Goal: Task Accomplishment & Management: Manage account settings

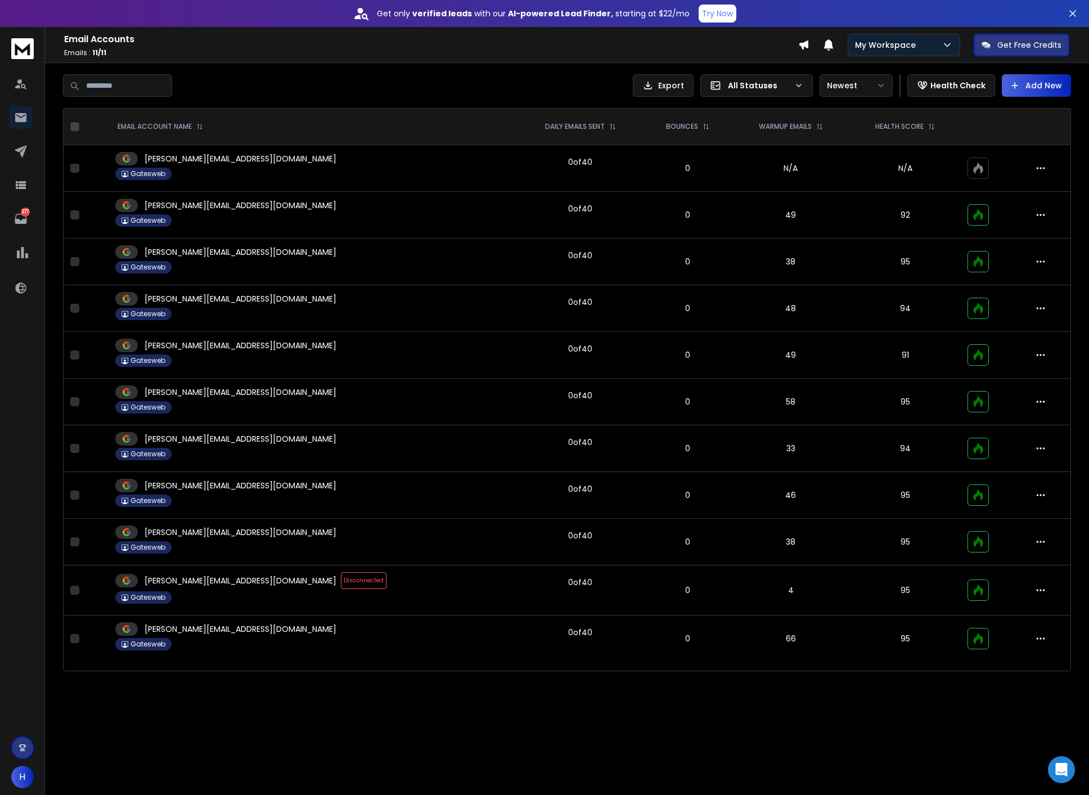
click at [934, 51] on button "My Workspace" at bounding box center [904, 45] width 112 height 22
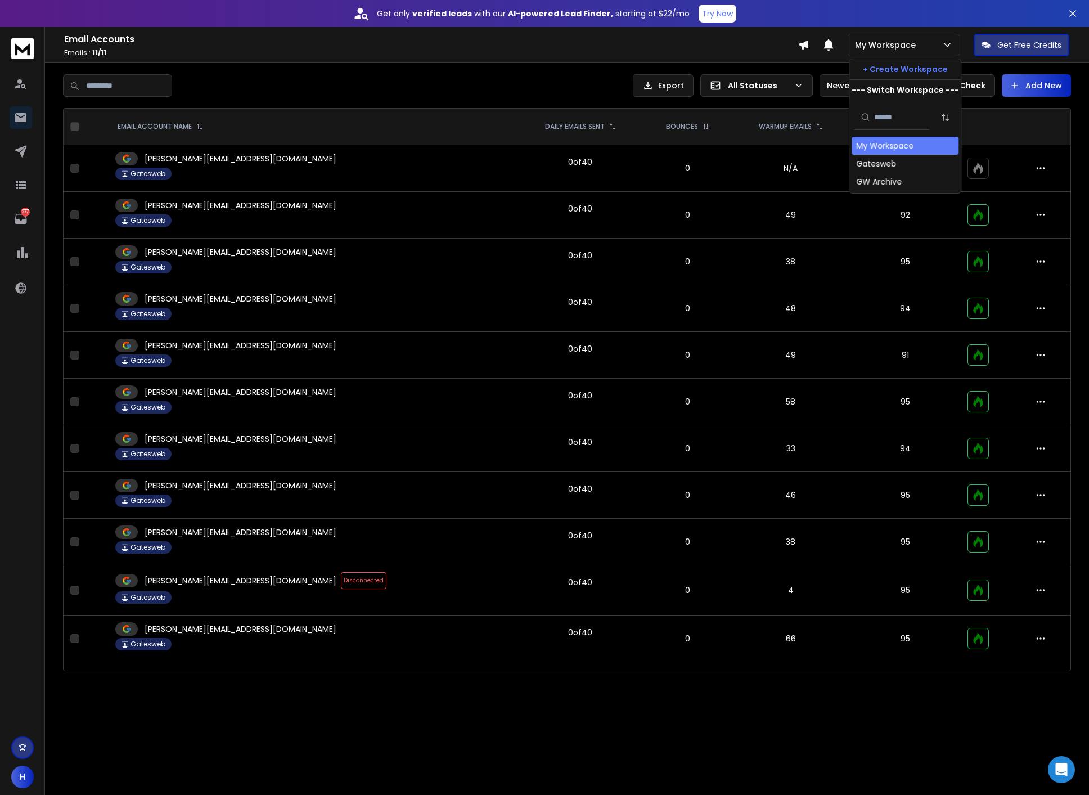
click at [894, 67] on p "+ Create Workspace" at bounding box center [905, 69] width 85 height 11
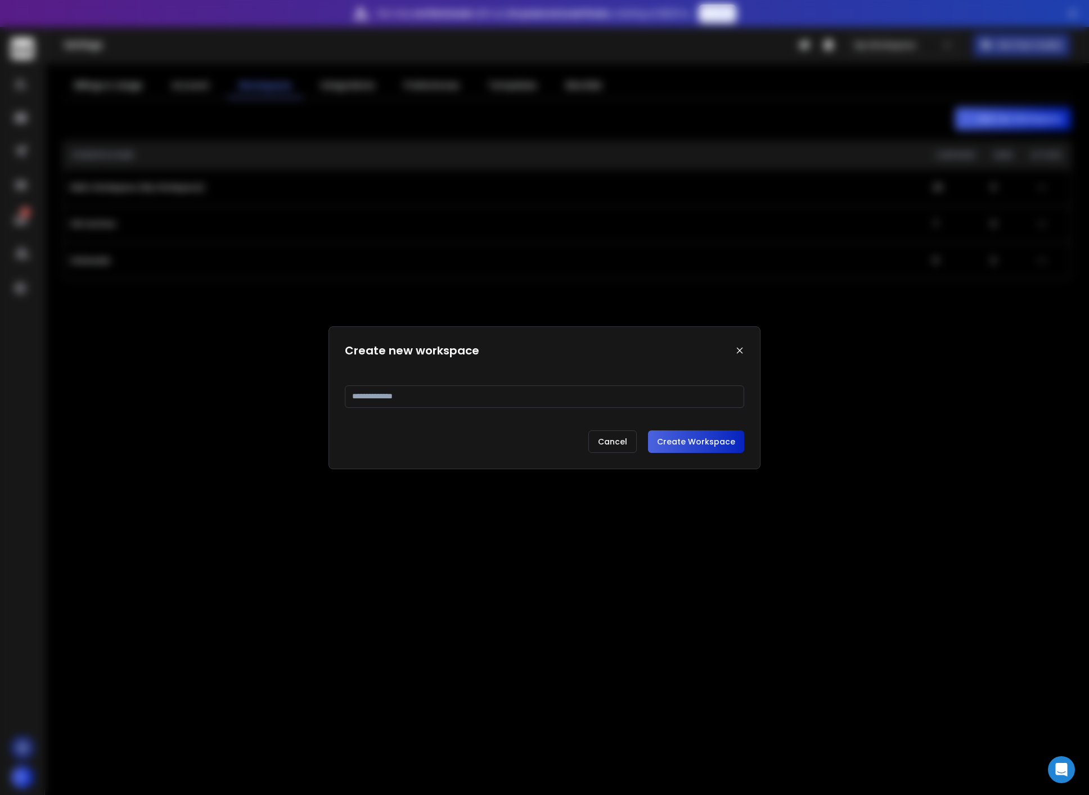
click at [413, 401] on input at bounding box center [544, 396] width 399 height 22
type input "****"
click at [722, 437] on button "Create Workspace" at bounding box center [696, 441] width 96 height 22
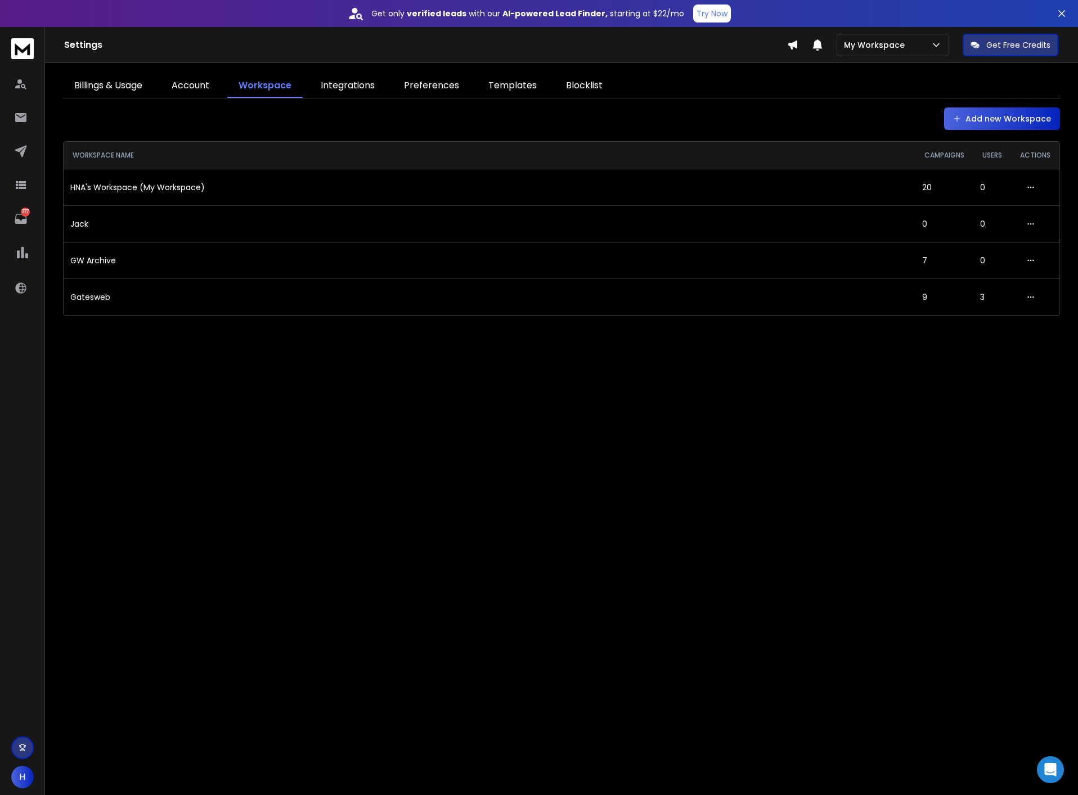
click at [457, 84] on link "Preferences" at bounding box center [432, 86] width 78 height 24
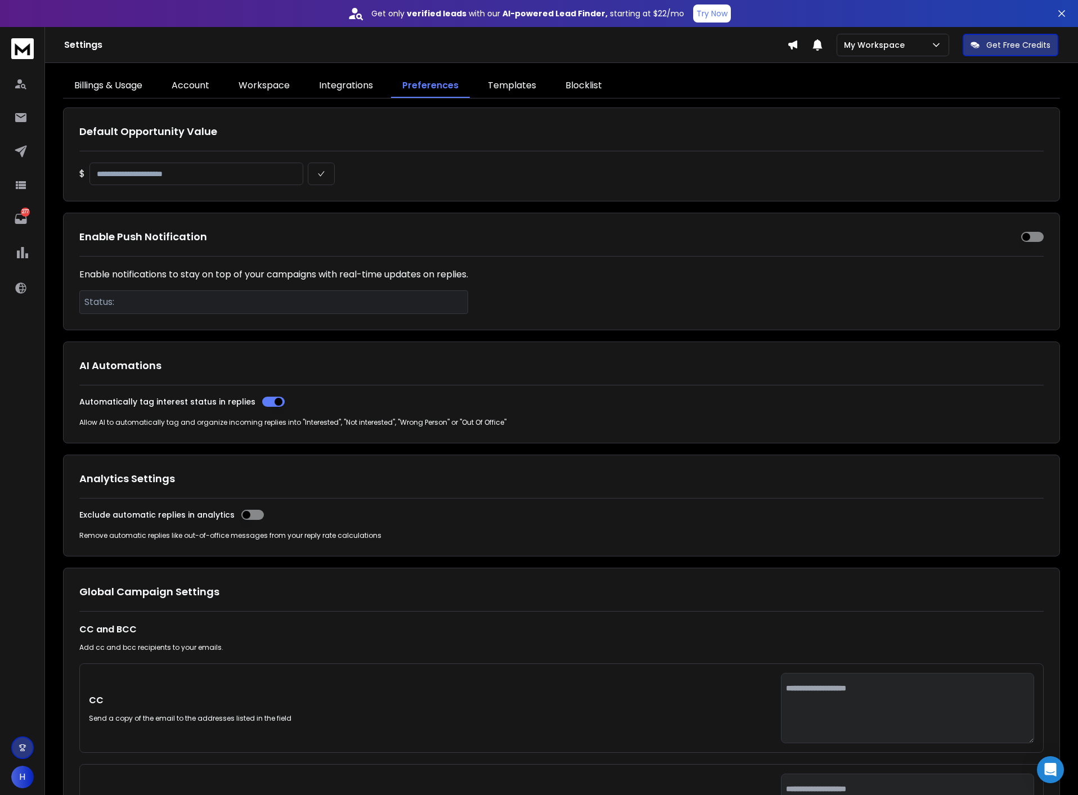
click at [189, 80] on link "Account" at bounding box center [190, 86] width 60 height 24
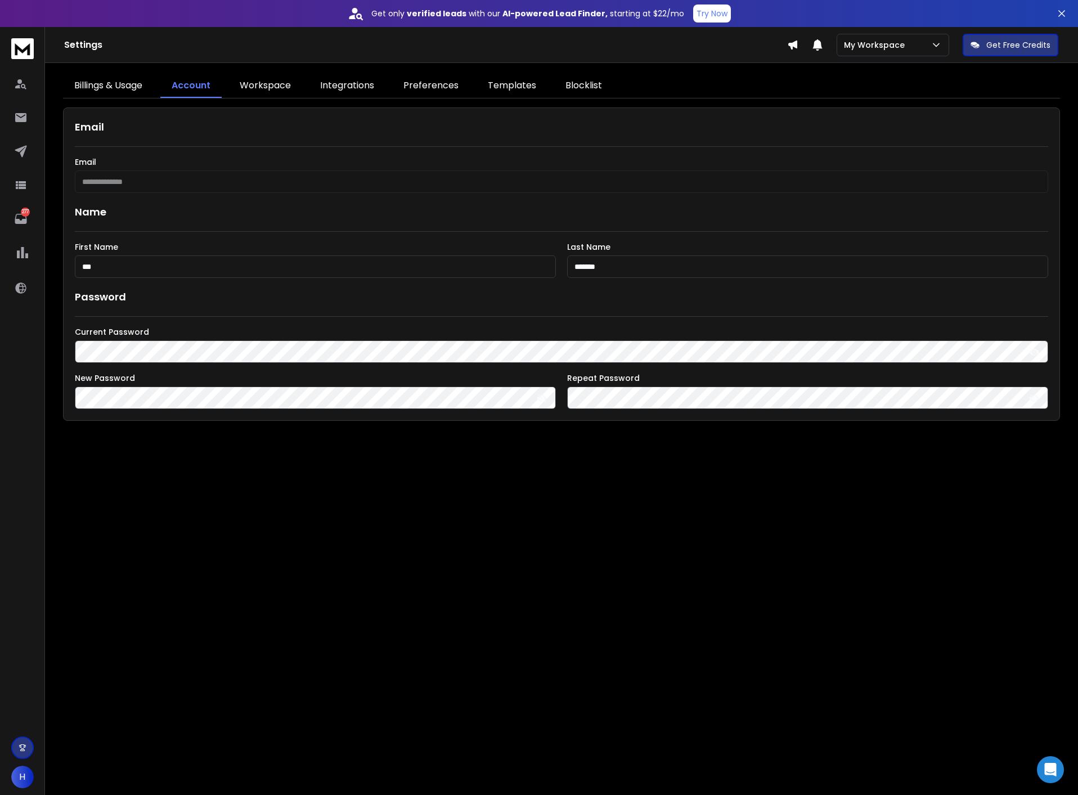
click at [101, 85] on link "Billings & Usage" at bounding box center [108, 86] width 91 height 24
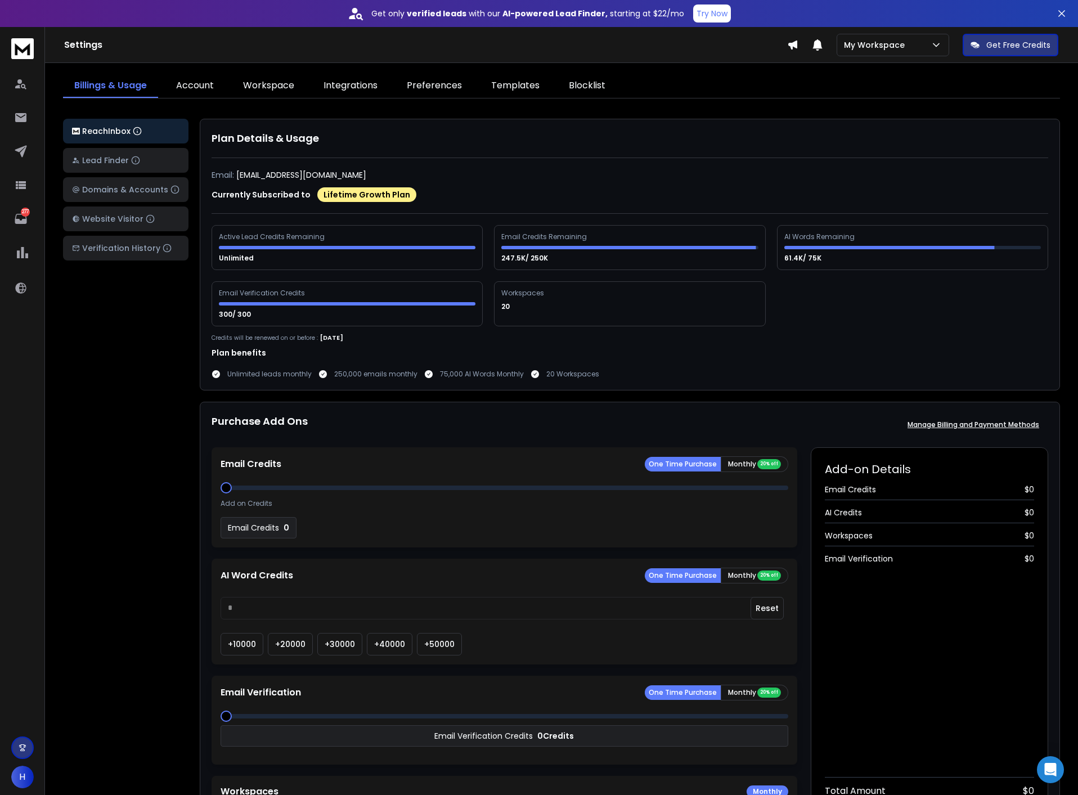
click at [449, 87] on link "Preferences" at bounding box center [434, 86] width 78 height 24
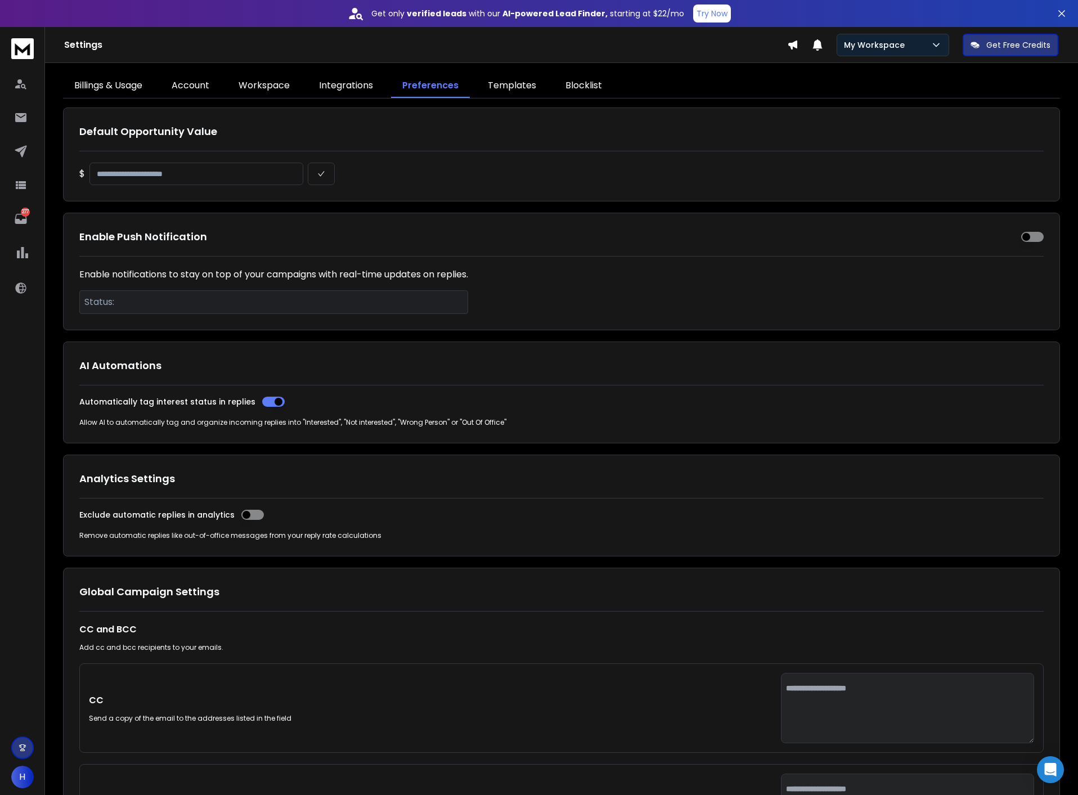
click at [917, 38] on button "My Workspace" at bounding box center [892, 45] width 112 height 22
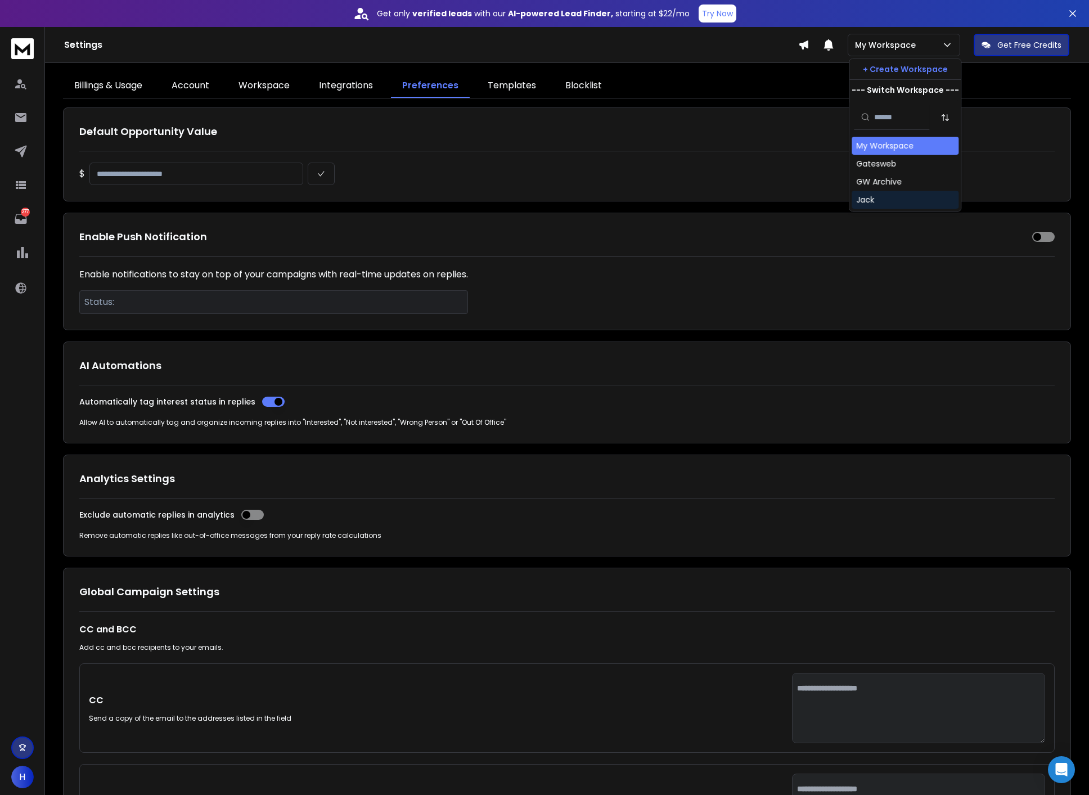
click at [886, 196] on div "Jack" at bounding box center [905, 200] width 107 height 18
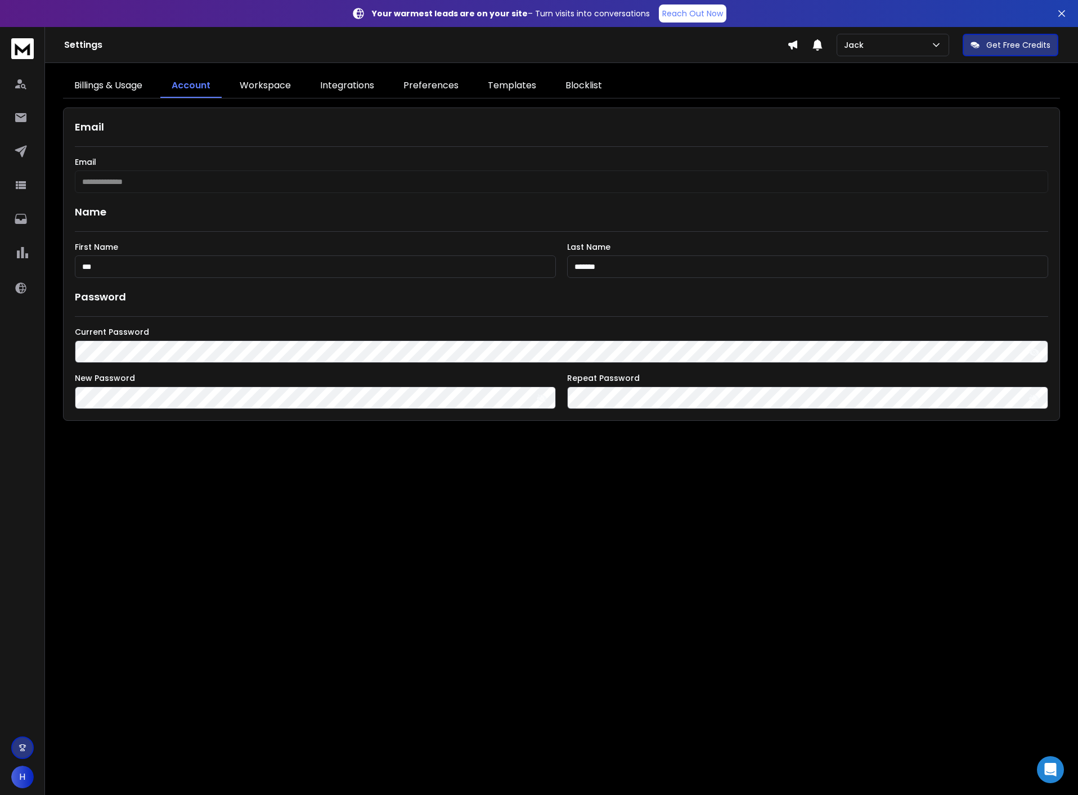
click at [279, 80] on link "Workspace" at bounding box center [265, 86] width 74 height 24
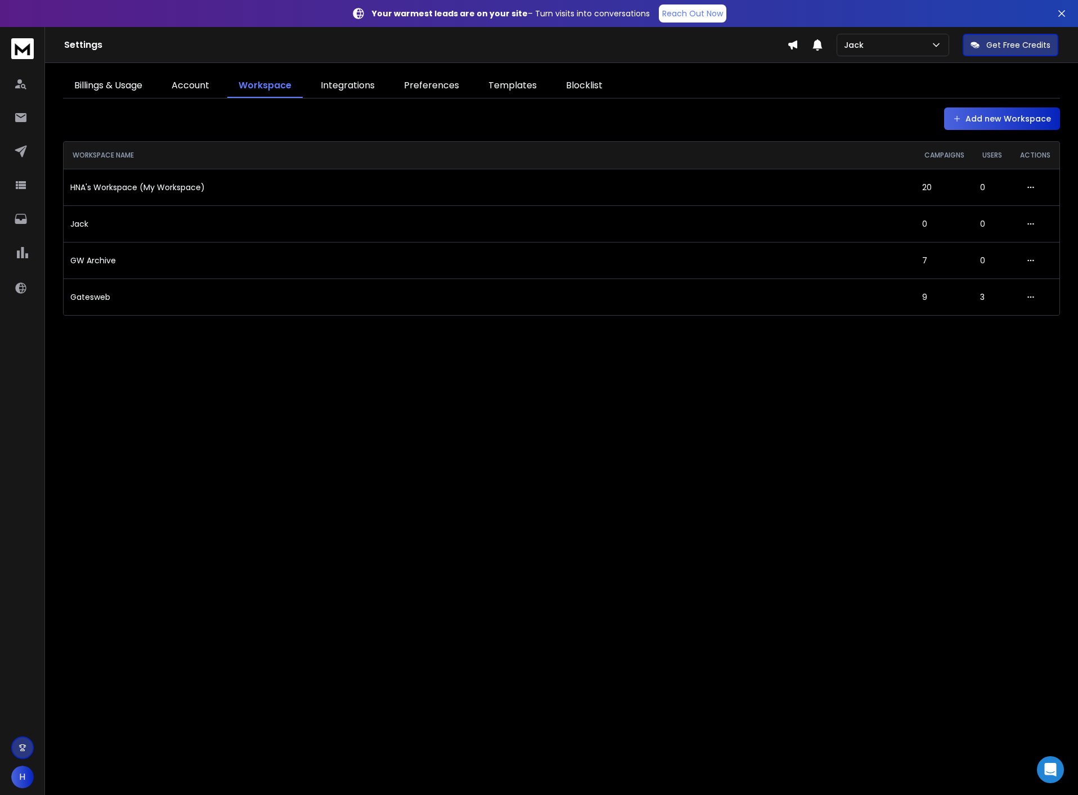
click at [340, 88] on link "Integrations" at bounding box center [347, 86] width 76 height 24
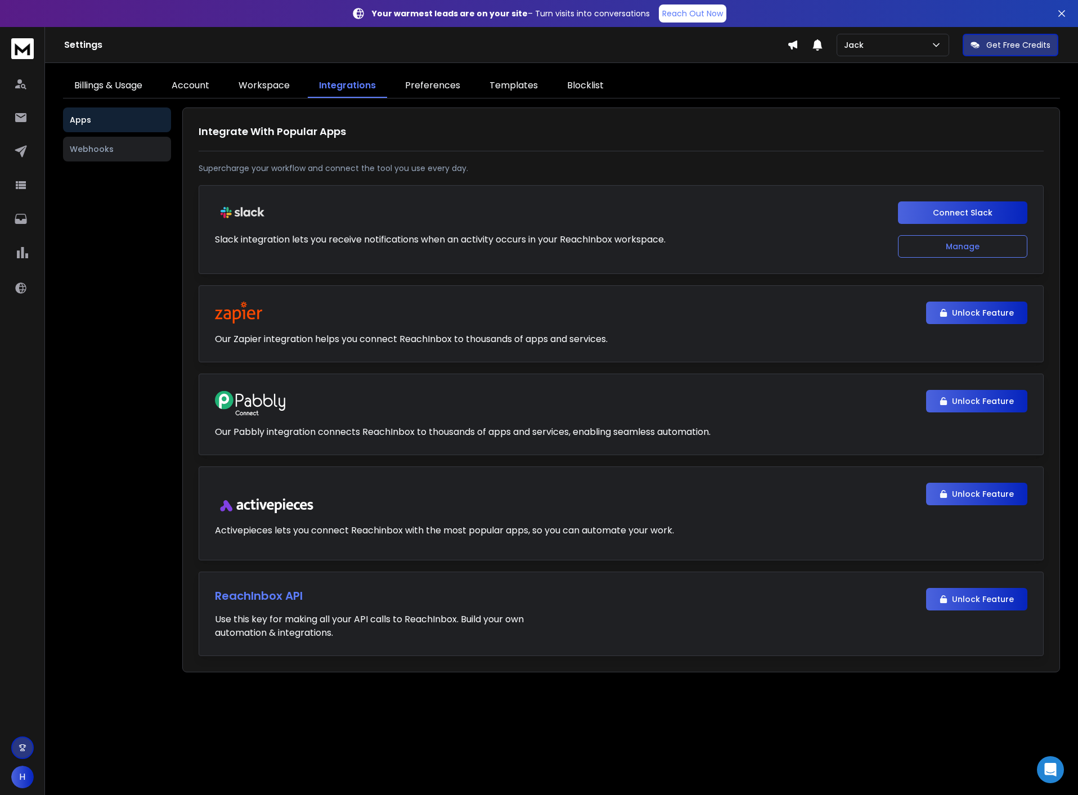
click at [440, 84] on link "Preferences" at bounding box center [433, 86] width 78 height 24
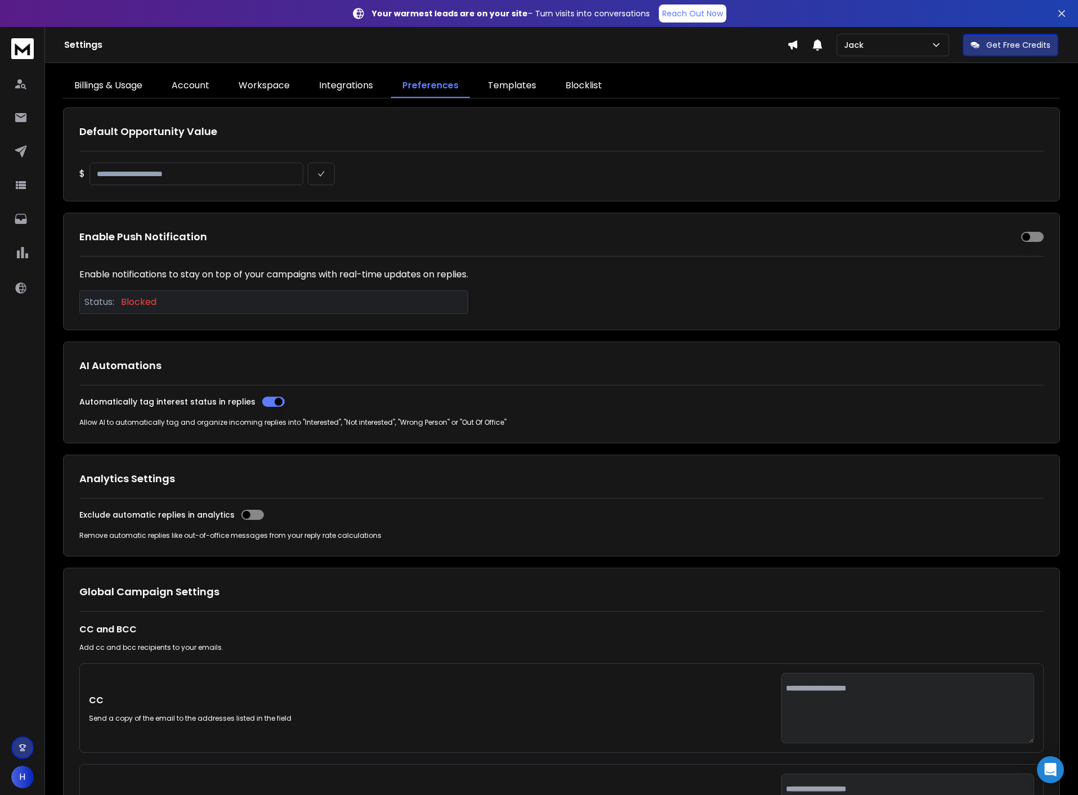
click at [350, 83] on link "Integrations" at bounding box center [346, 86] width 76 height 24
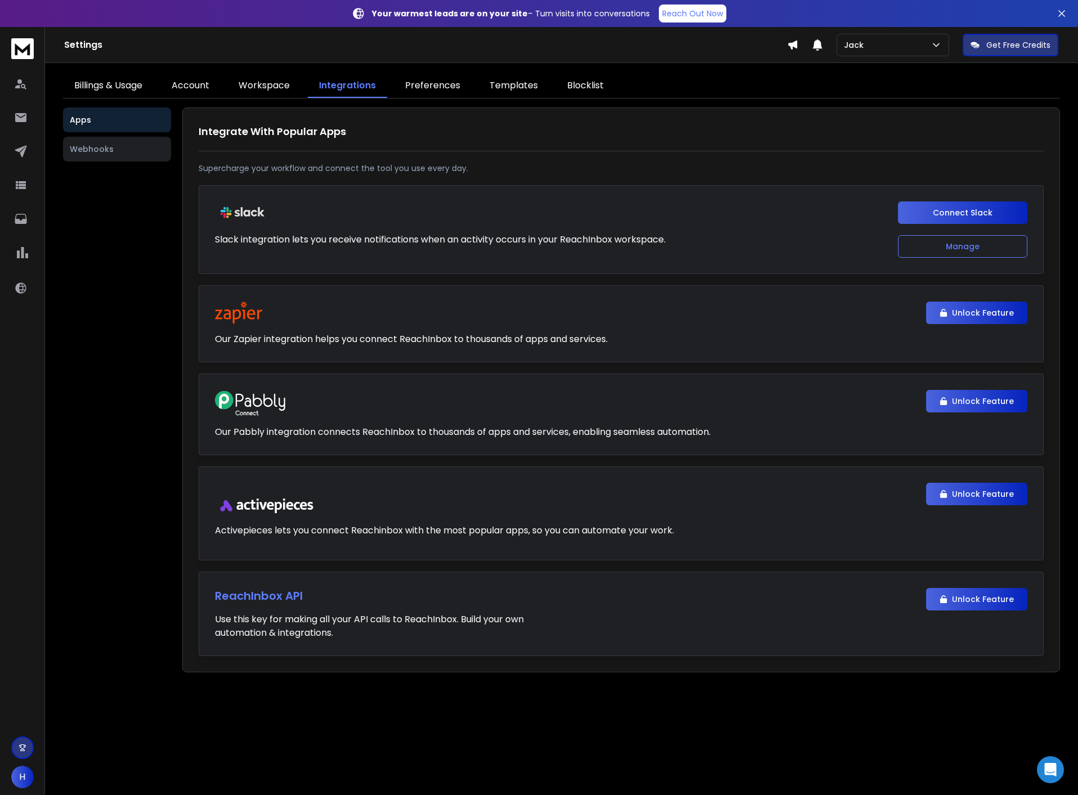
click at [125, 83] on link "Billings & Usage" at bounding box center [108, 86] width 91 height 24
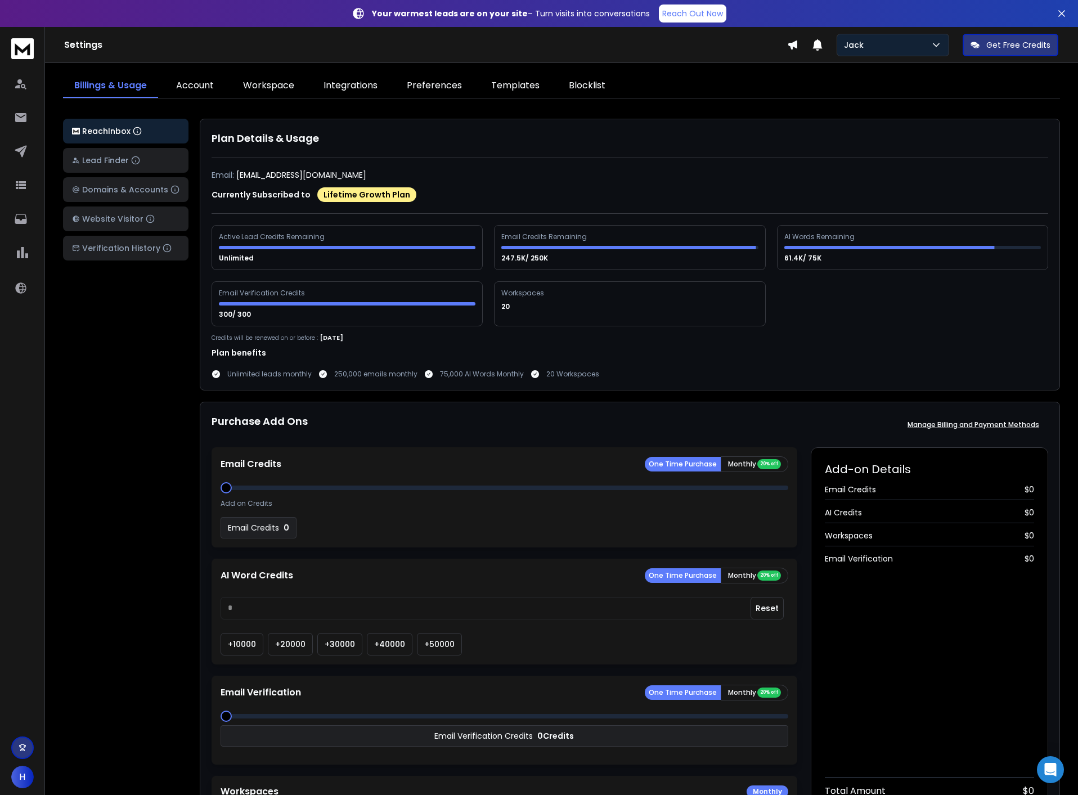
click at [895, 44] on div "Jack" at bounding box center [893, 44] width 98 height 11
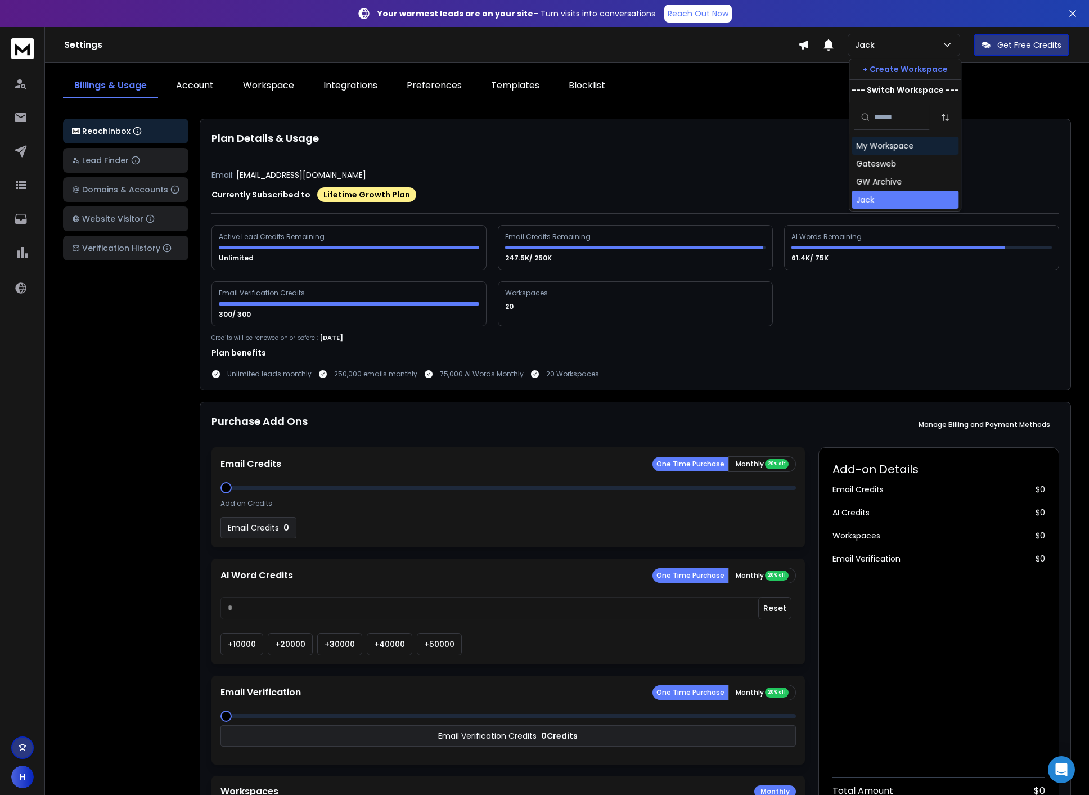
click at [889, 145] on div "My Workspace" at bounding box center [884, 145] width 57 height 11
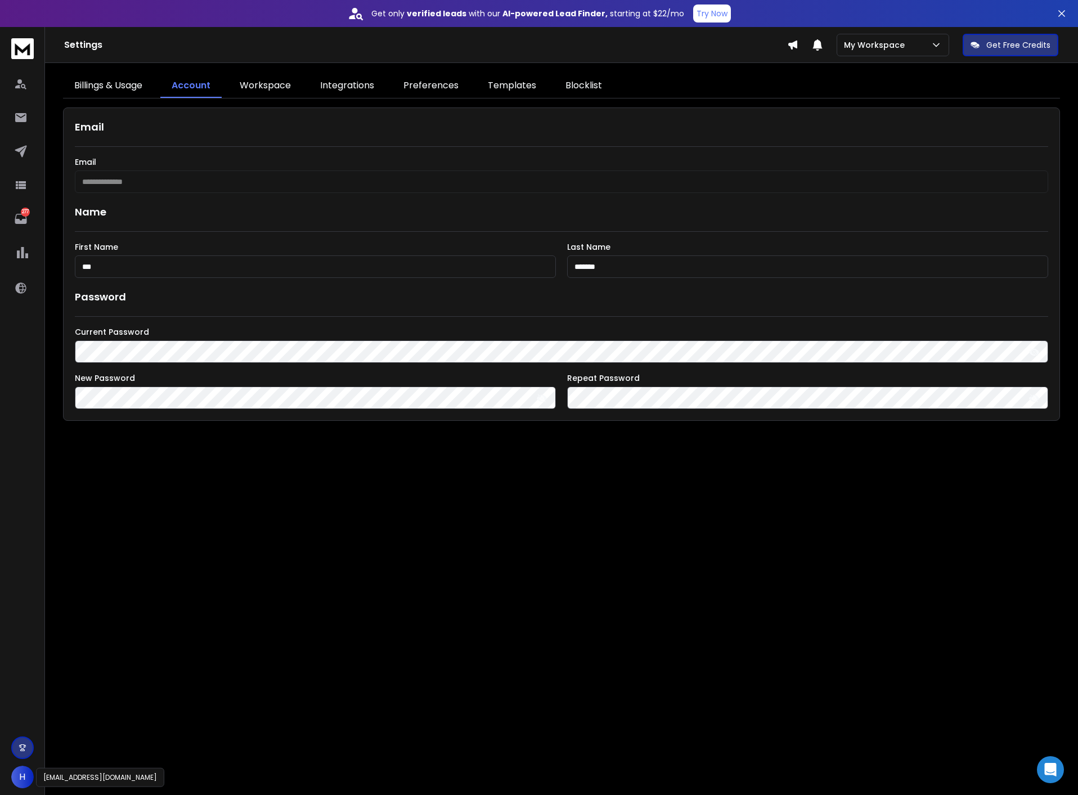
click at [28, 777] on span "H" at bounding box center [22, 776] width 22 height 22
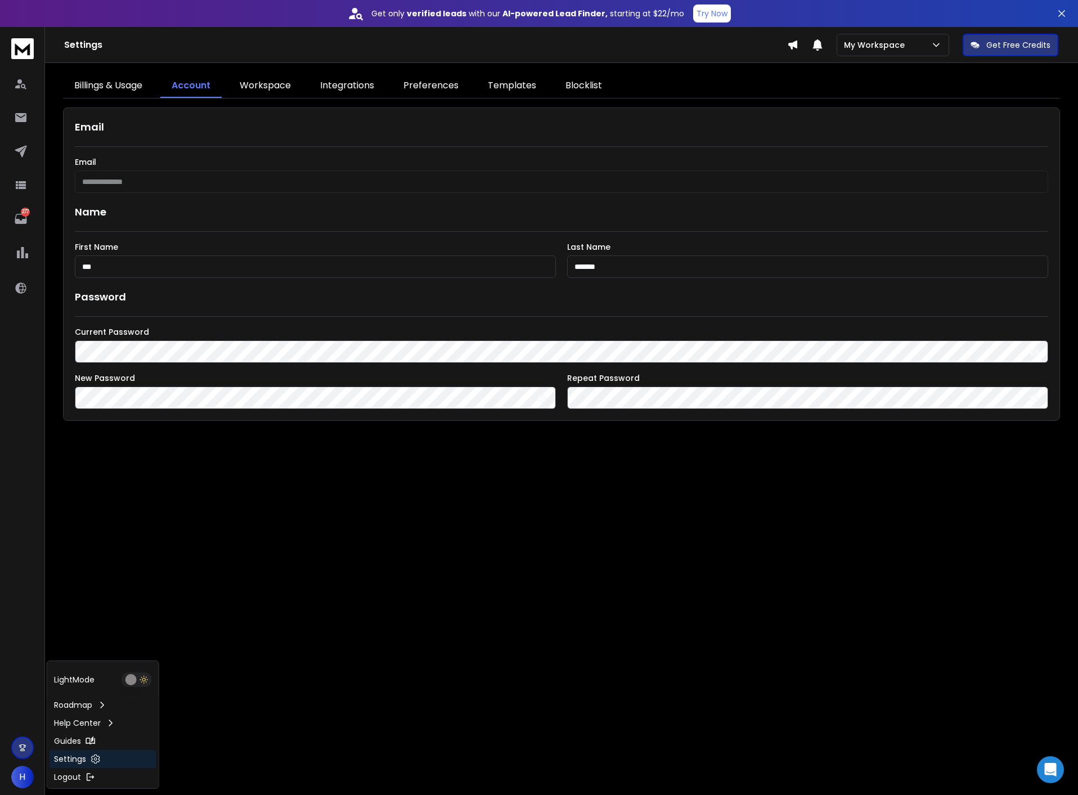
click at [78, 753] on p "Settings" at bounding box center [70, 758] width 32 height 11
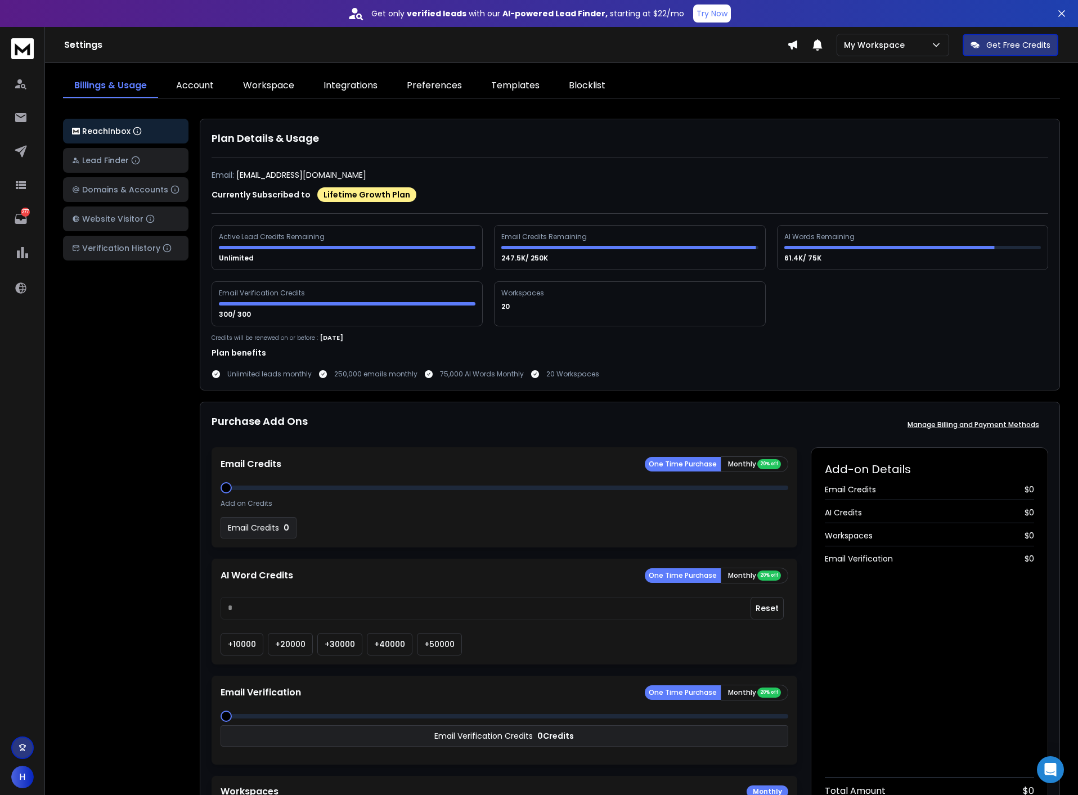
click at [192, 81] on link "Account" at bounding box center [195, 86] width 60 height 24
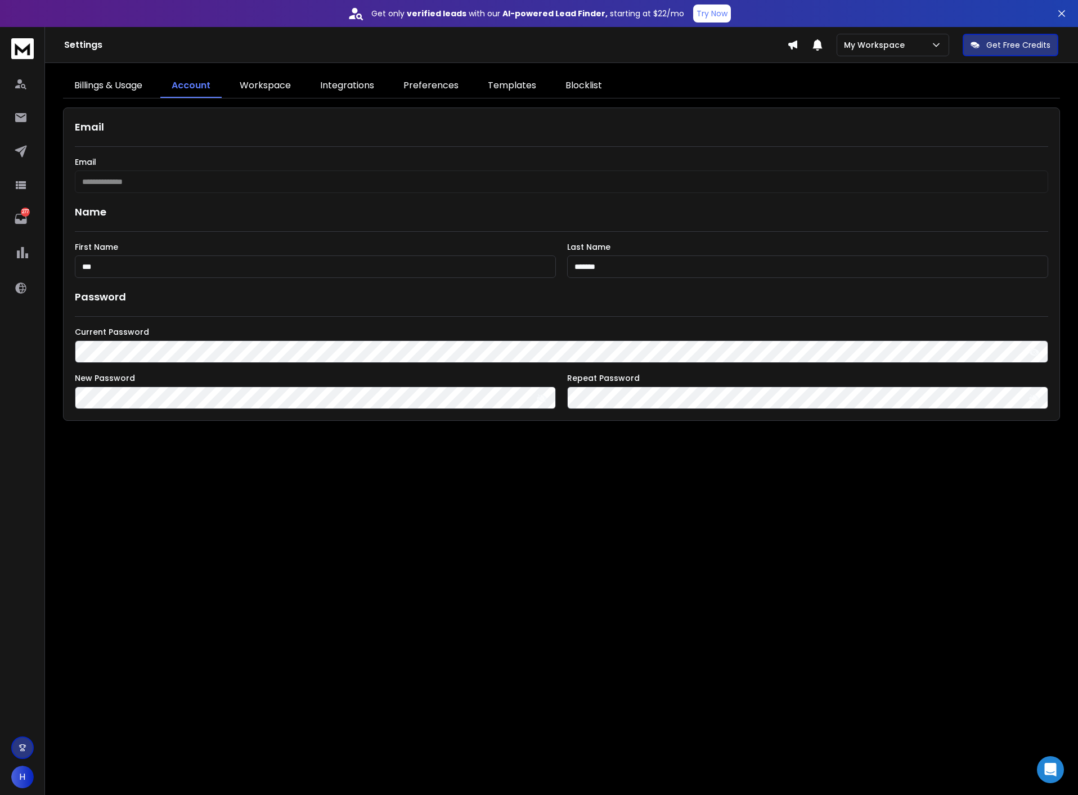
click at [260, 80] on link "Workspace" at bounding box center [265, 86] width 74 height 24
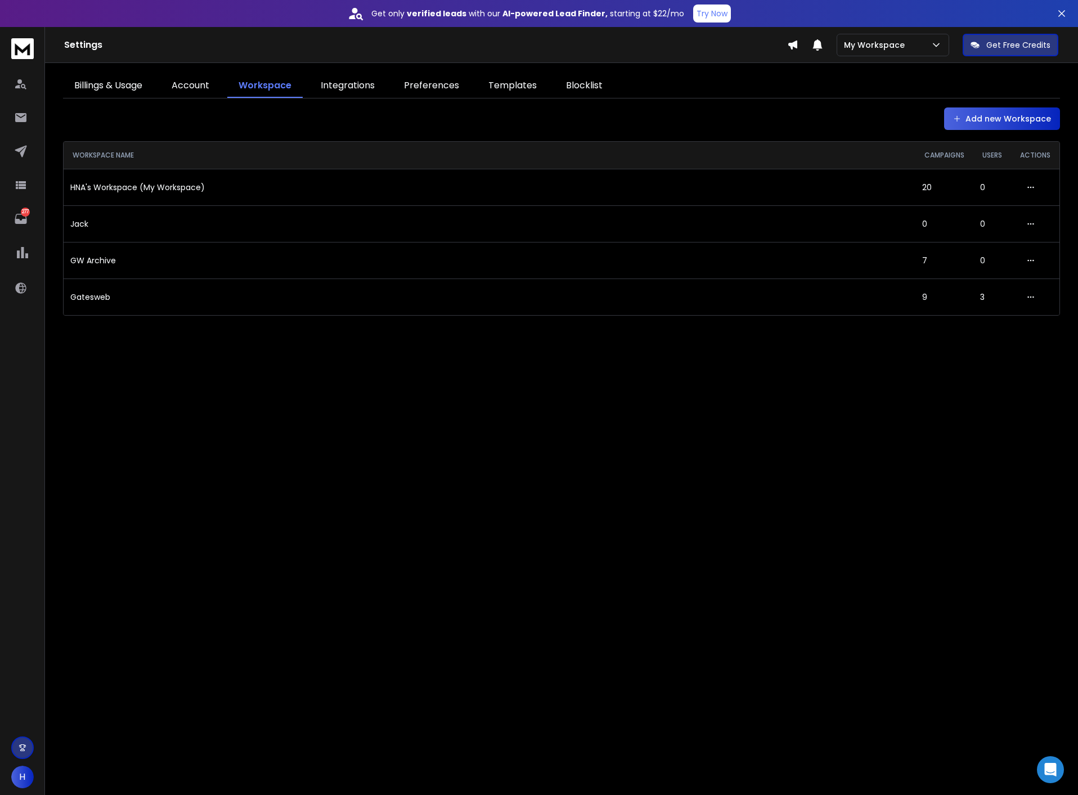
click at [344, 80] on link "Integrations" at bounding box center [347, 86] width 76 height 24
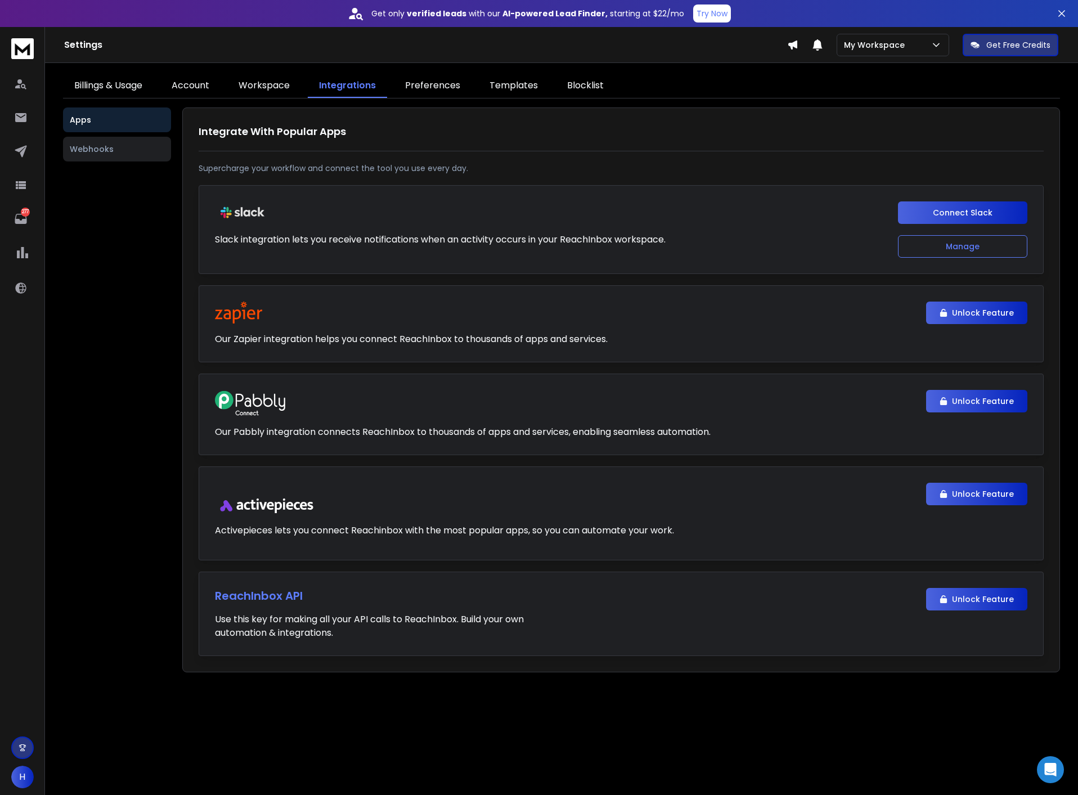
click at [431, 82] on link "Preferences" at bounding box center [433, 86] width 78 height 24
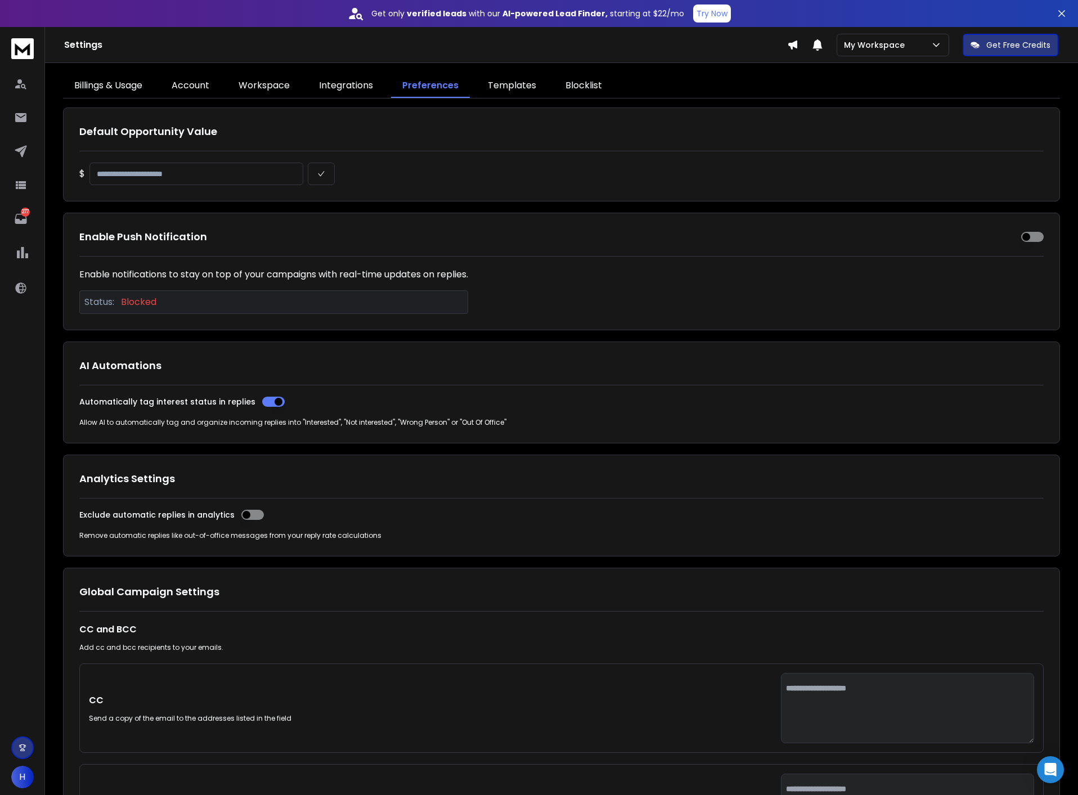
click at [511, 84] on link "Templates" at bounding box center [511, 86] width 71 height 24
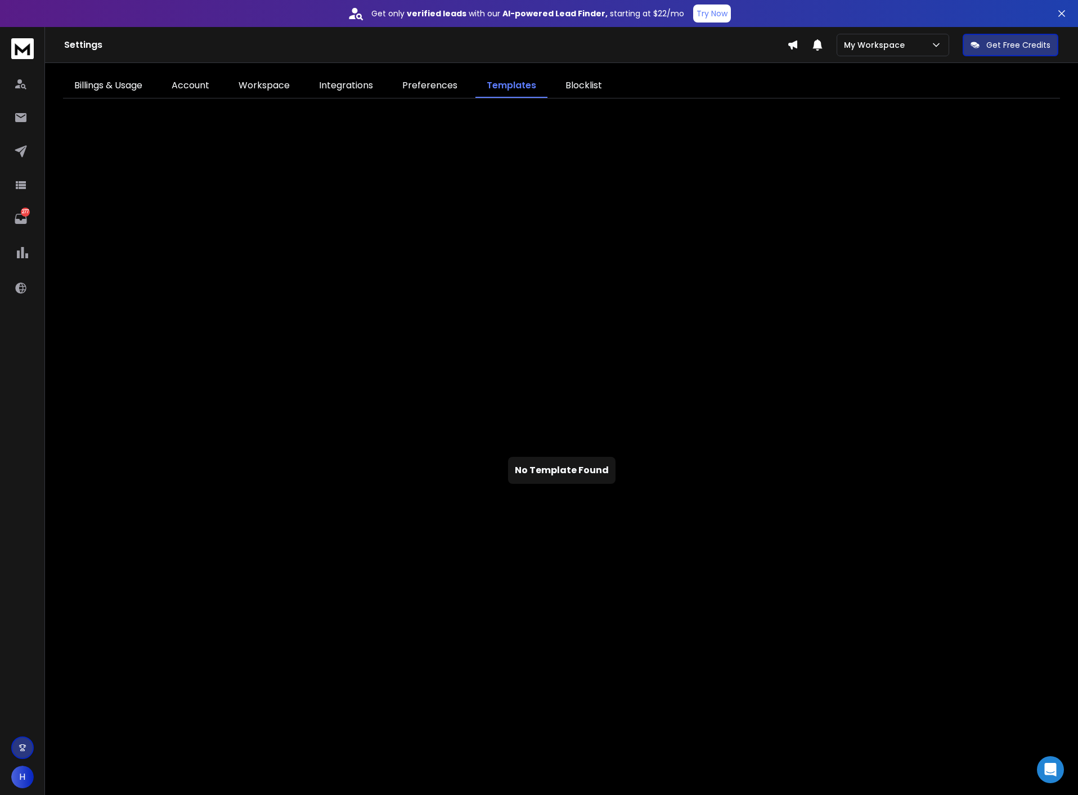
click at [597, 84] on link "Blocklist" at bounding box center [583, 86] width 59 height 24
click at [235, 89] on link "Workspace" at bounding box center [264, 86] width 74 height 24
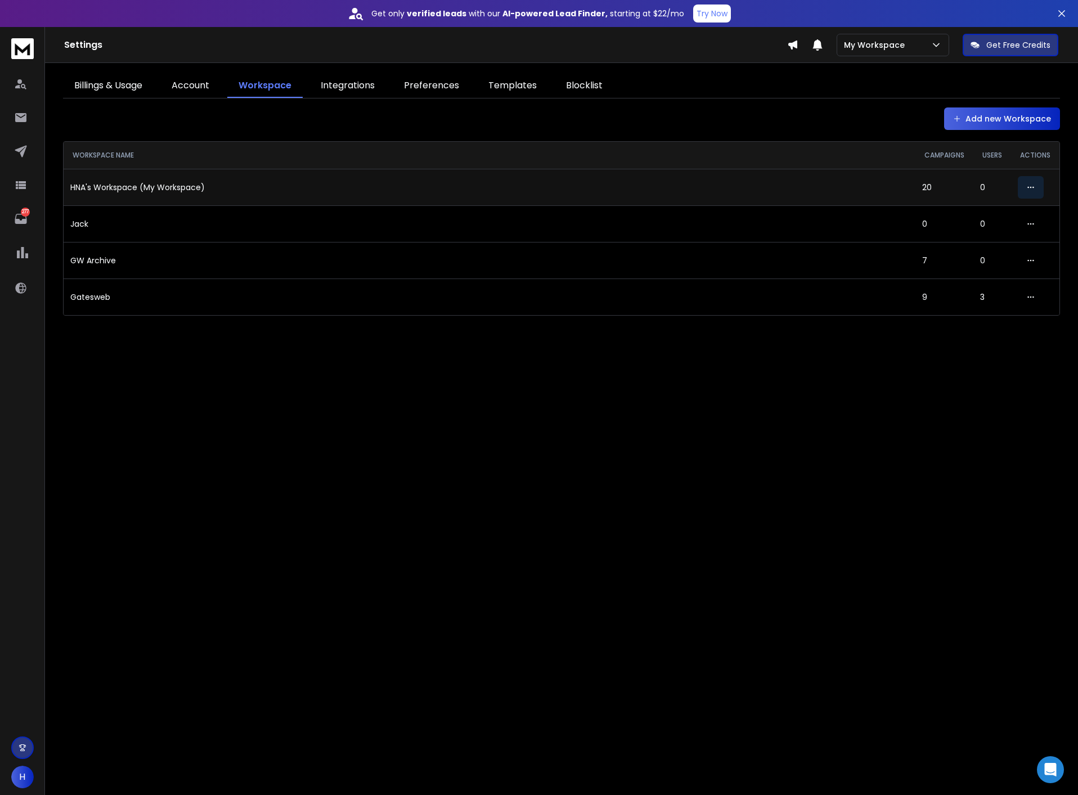
click at [1032, 186] on icon "button" at bounding box center [1030, 187] width 8 height 8
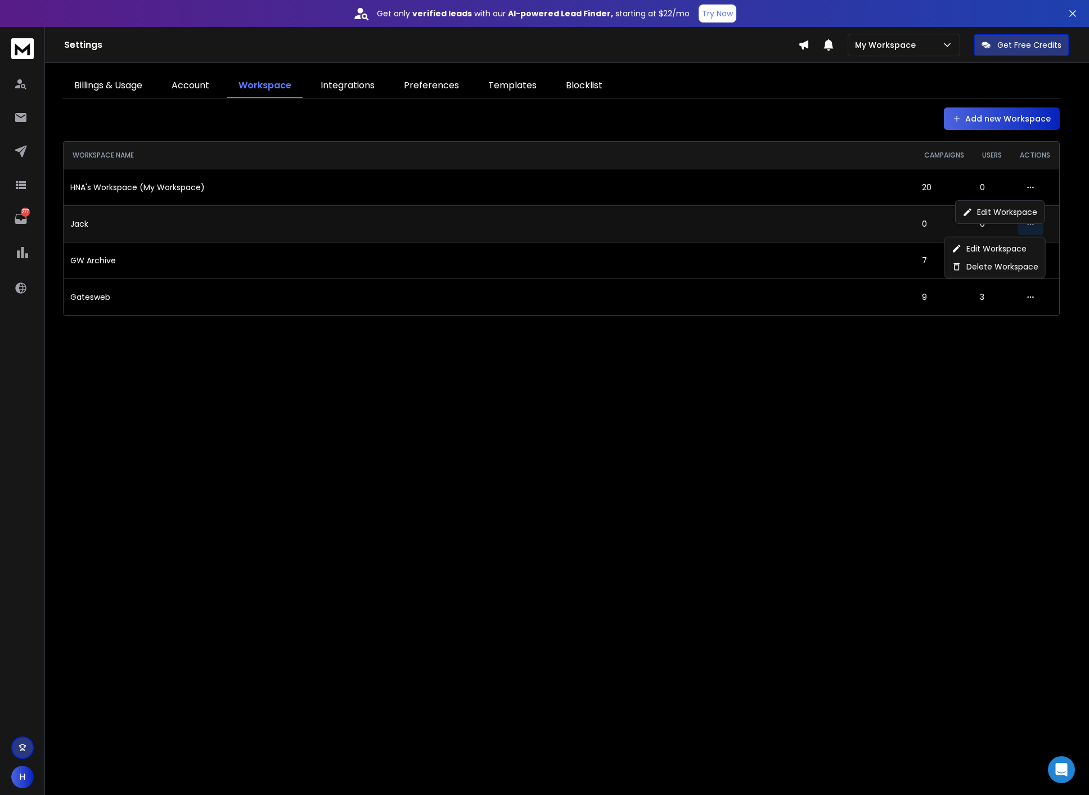
click at [1029, 231] on button "button" at bounding box center [1030, 224] width 26 height 22
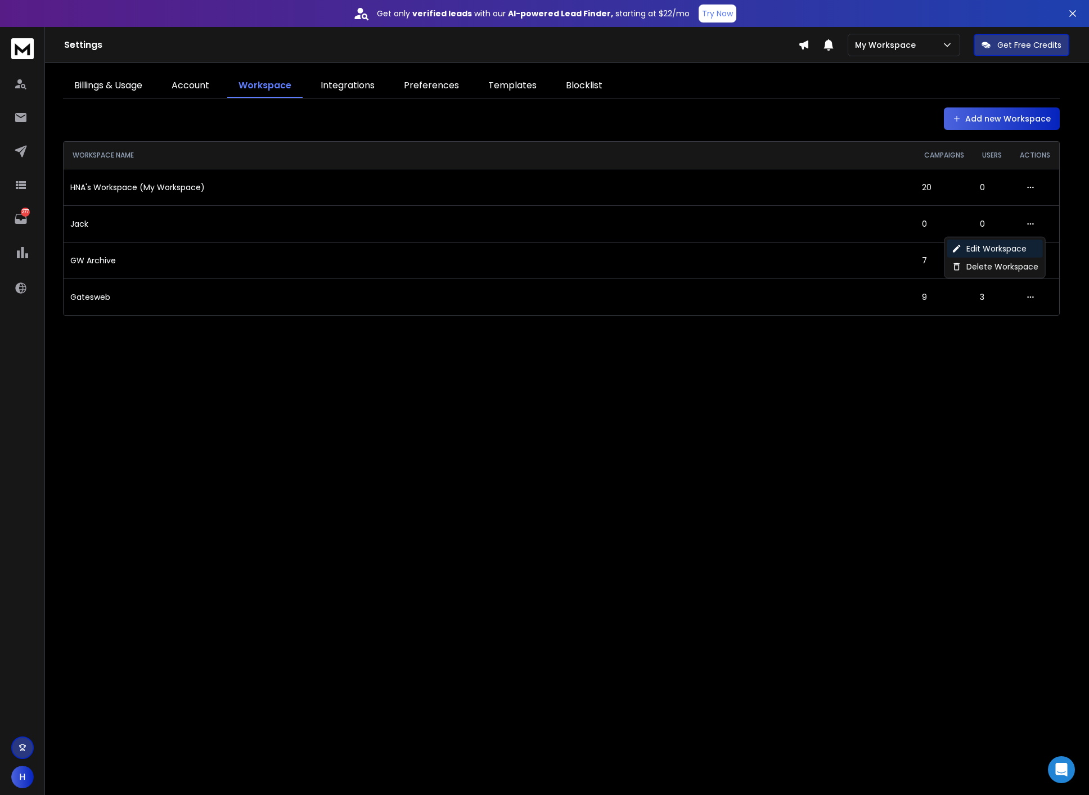
click at [1012, 245] on p "Edit Workspace" at bounding box center [996, 248] width 60 height 11
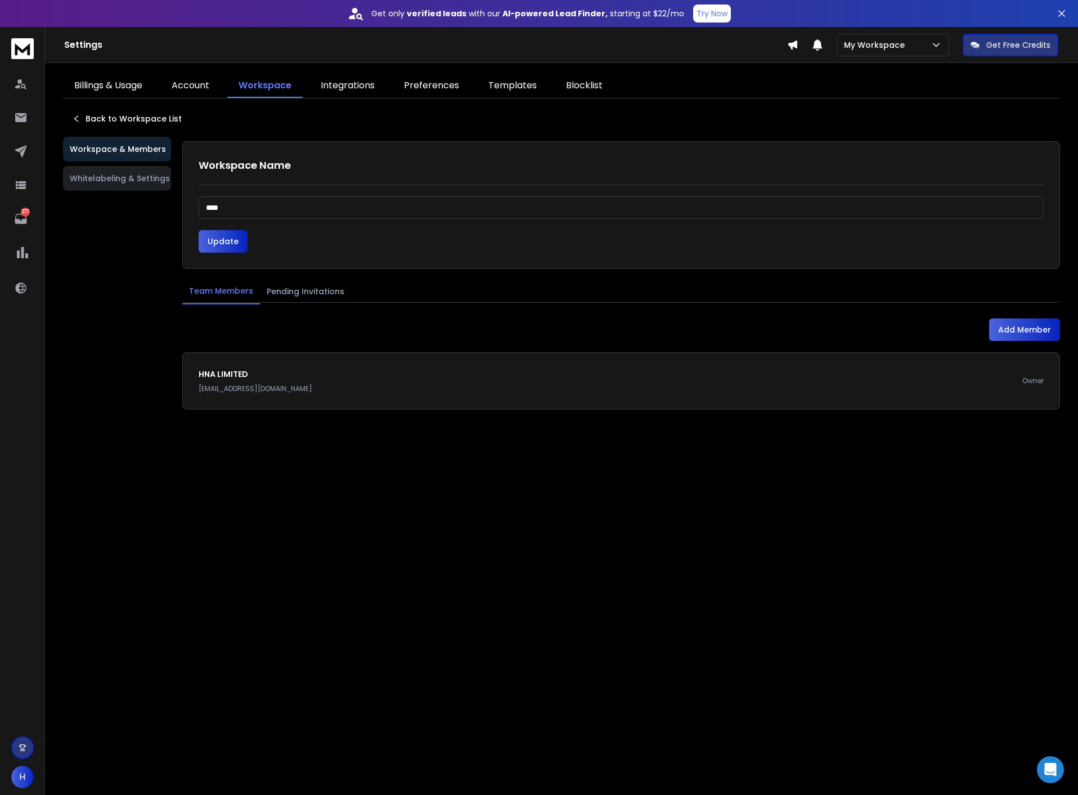
click at [1035, 332] on button "Add Member" at bounding box center [1024, 329] width 71 height 22
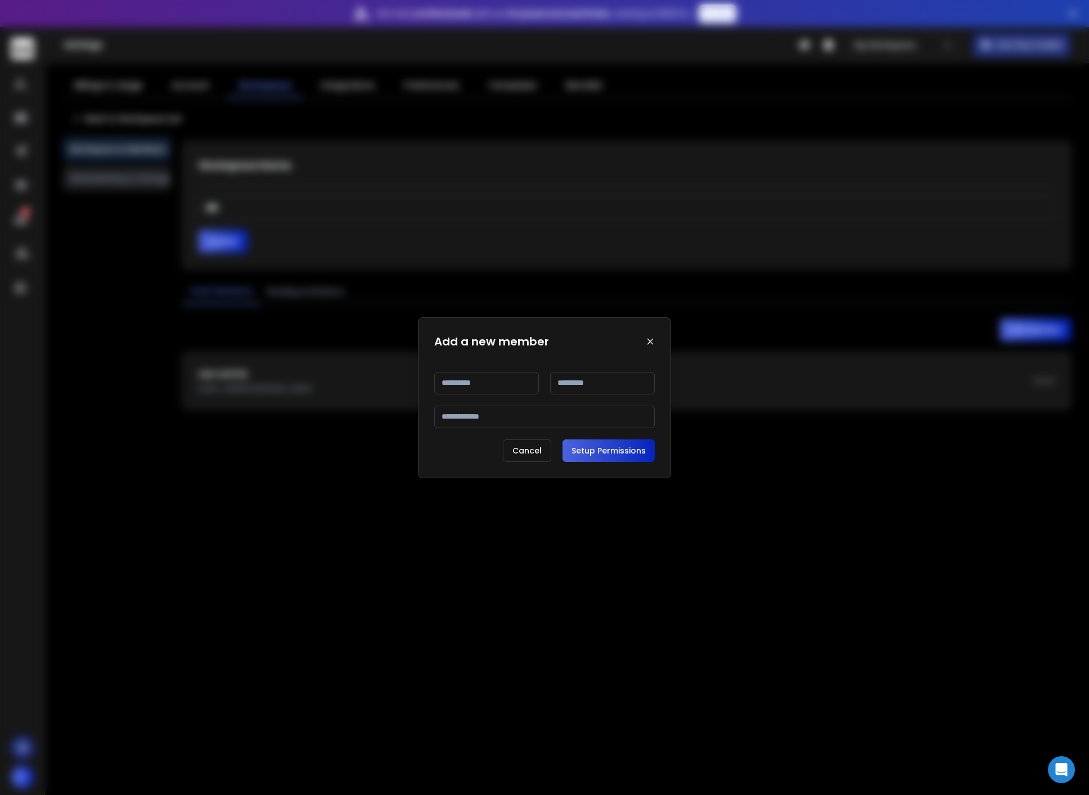
click at [483, 419] on input at bounding box center [544, 417] width 220 height 22
paste input "**********"
type input "**********"
click at [469, 379] on input at bounding box center [486, 383] width 105 height 22
type input "****"
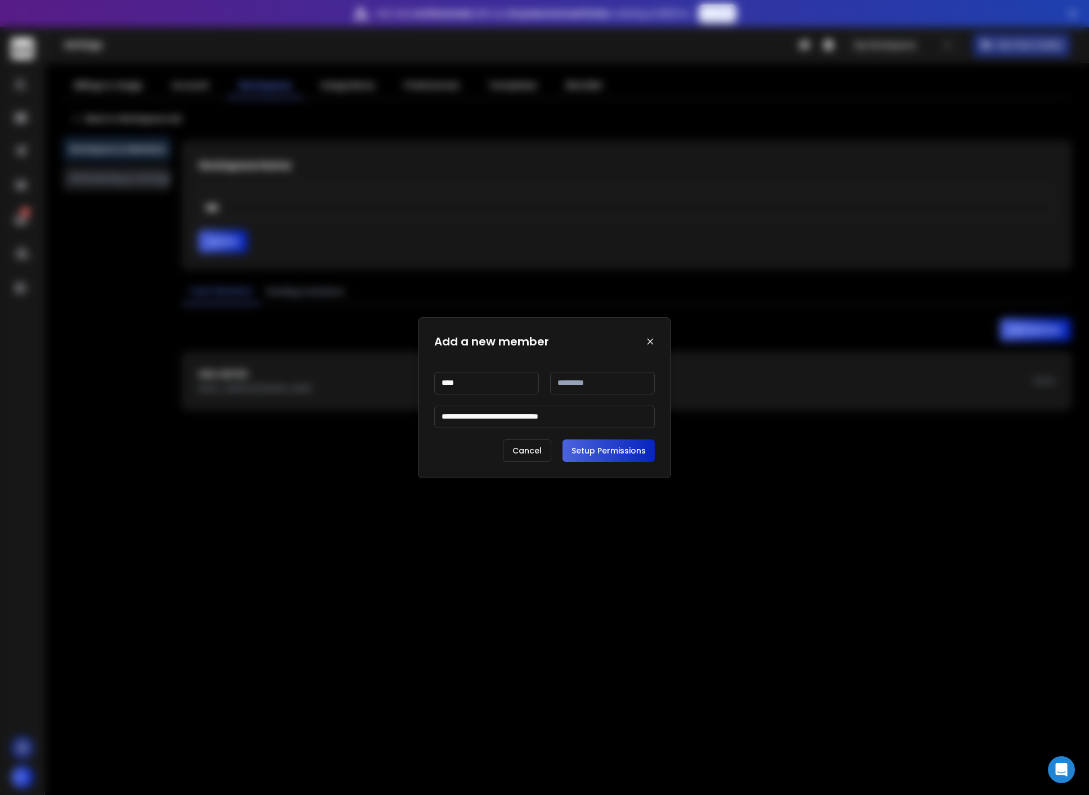
click at [569, 383] on input at bounding box center [602, 383] width 105 height 22
type input "****"
click at [594, 456] on button "Setup Permissions" at bounding box center [608, 450] width 92 height 22
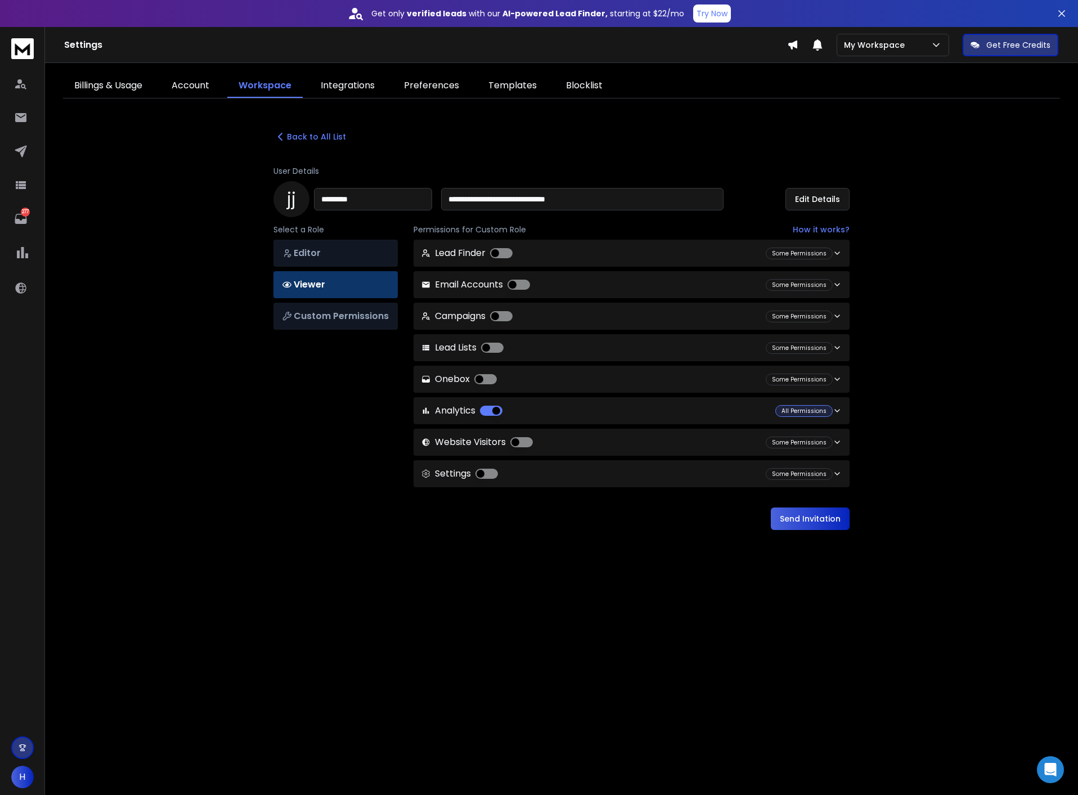
click at [836, 377] on icon "button" at bounding box center [836, 379] width 9 height 9
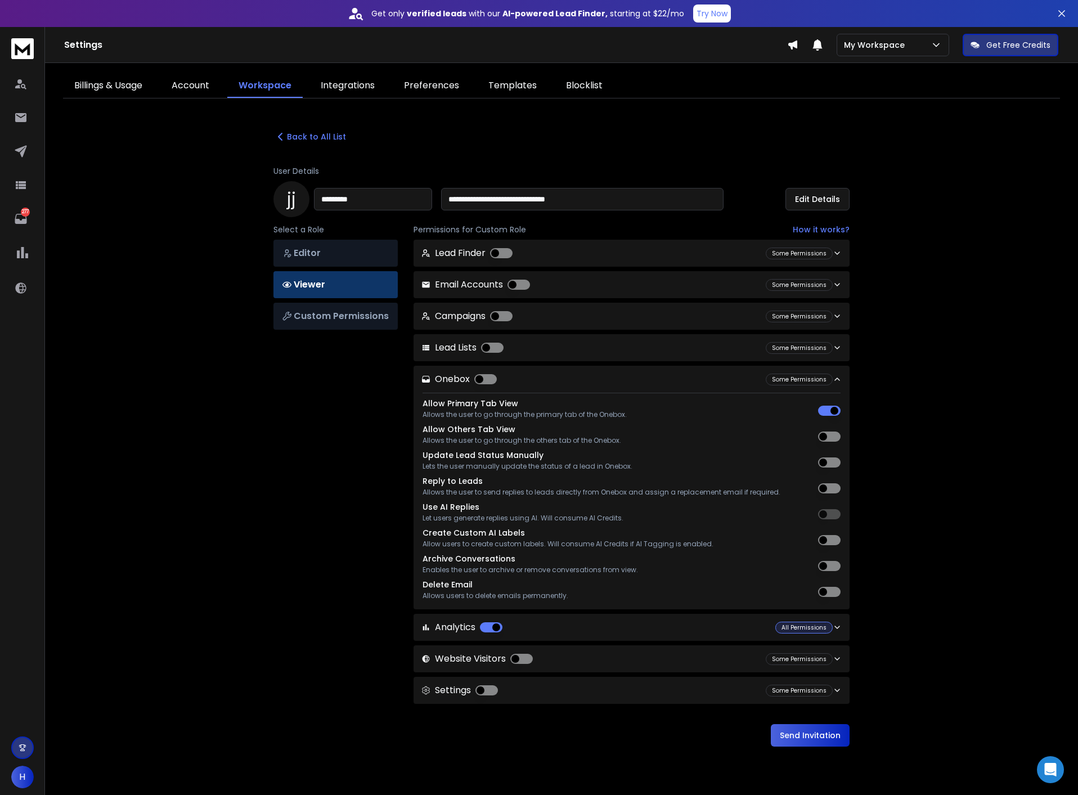
click at [836, 378] on icon "button" at bounding box center [837, 379] width 4 height 2
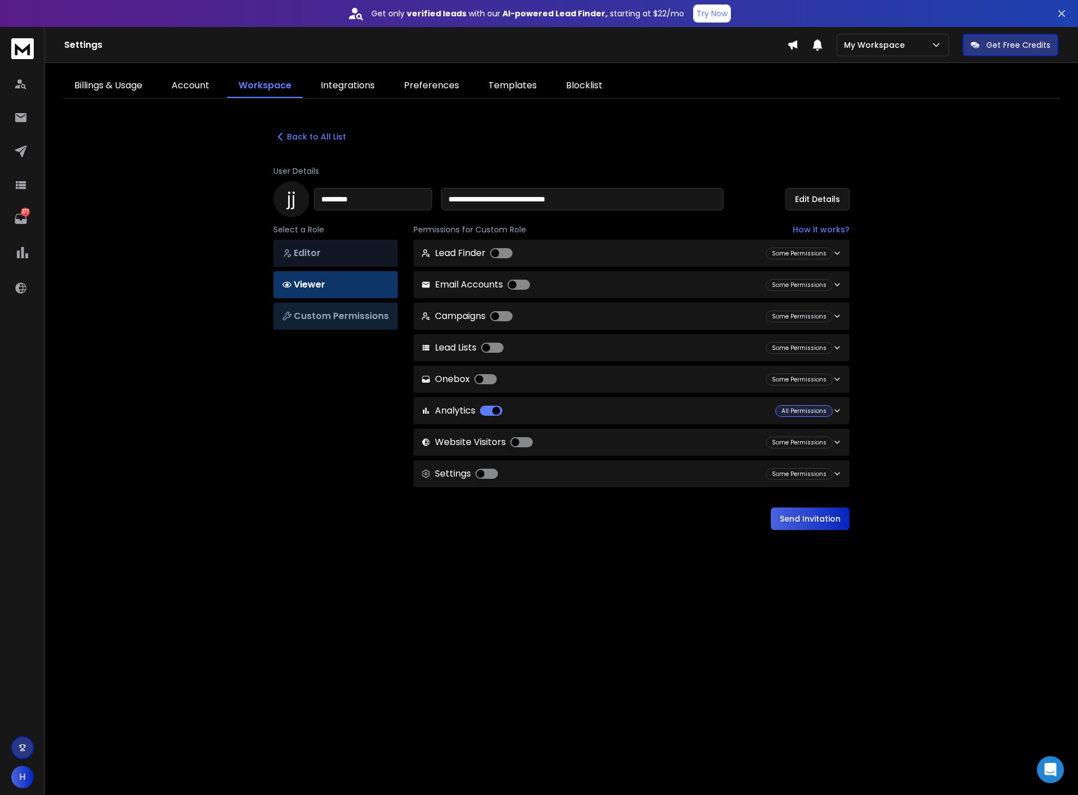
click at [330, 313] on p "Custom Permissions" at bounding box center [335, 315] width 106 height 13
click at [291, 313] on button "Custom Permissions" at bounding box center [286, 316] width 9 height 28
click at [840, 285] on icon "button" at bounding box center [836, 284] width 9 height 9
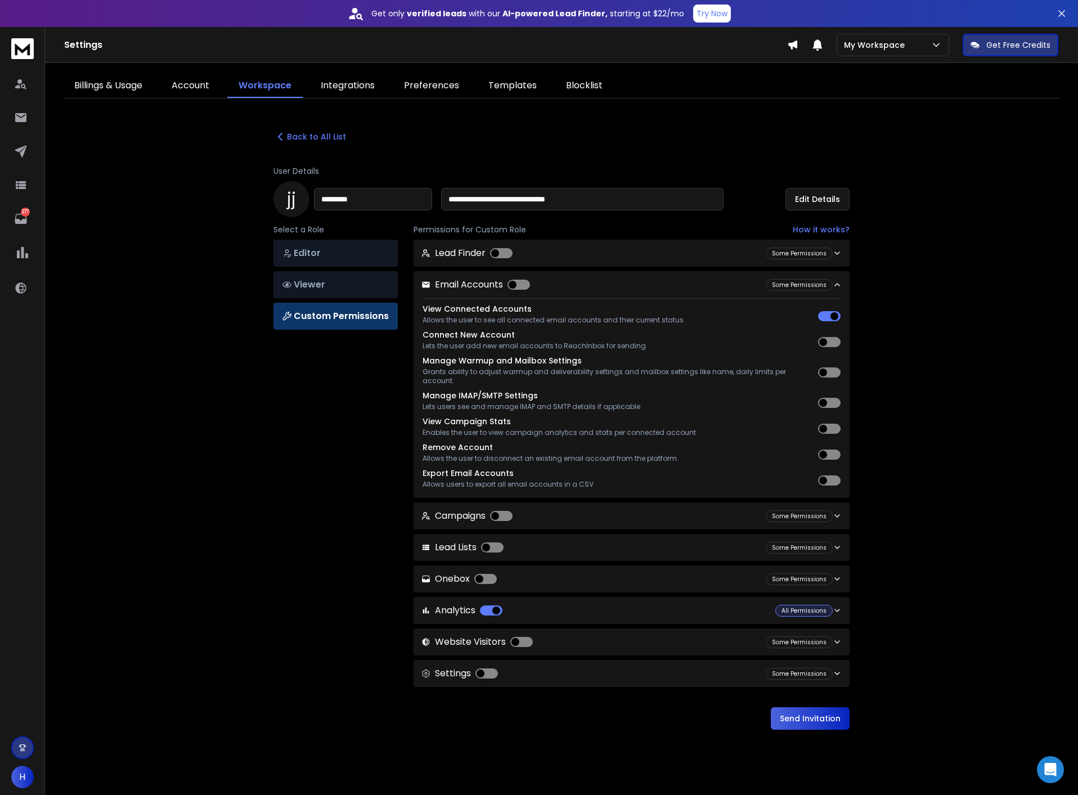
click at [837, 351] on div "View Connected Accounts Allows the user to see all connected email accounts and…" at bounding box center [631, 398] width 436 height 200
click at [831, 344] on button "Connect New Account" at bounding box center [829, 342] width 22 height 10
click at [830, 368] on button "Manage Warmup and Mailbox Settings" at bounding box center [829, 372] width 22 height 10
click at [827, 424] on button "View Campaign Stats" at bounding box center [829, 429] width 22 height 10
click at [834, 511] on icon "button" at bounding box center [836, 515] width 9 height 9
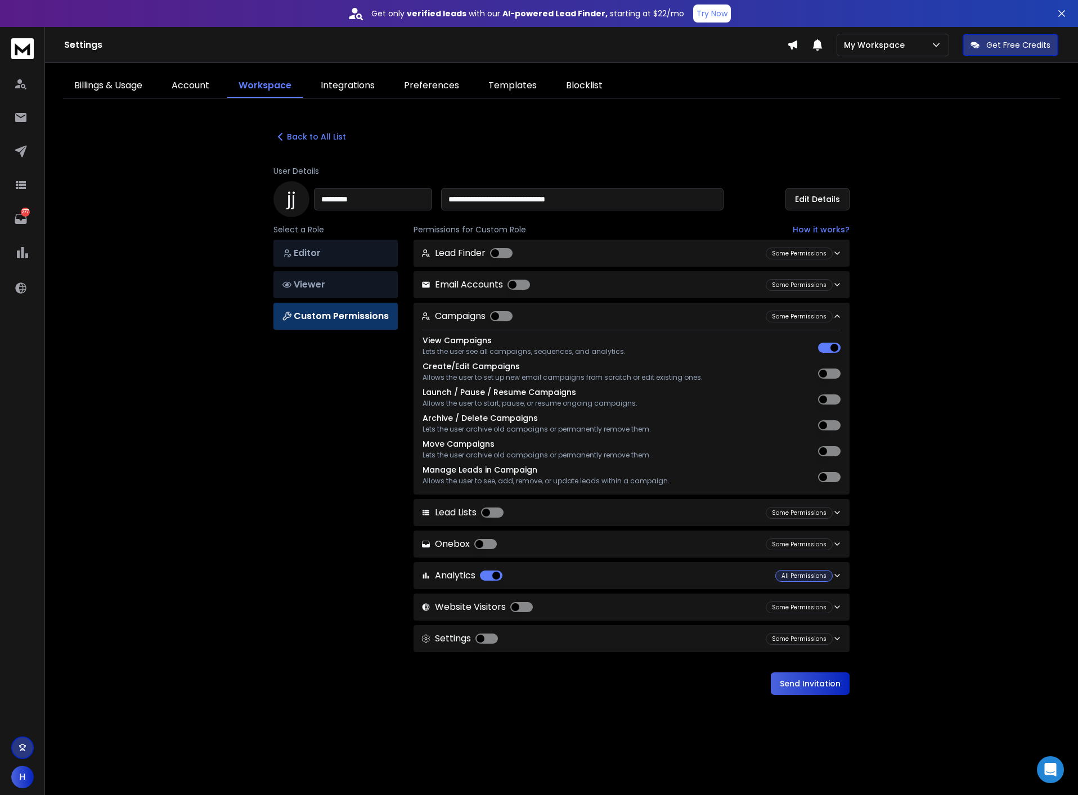
click at [830, 400] on button "Launch / Pause / Resume Campaigns" at bounding box center [829, 399] width 22 height 10
click at [828, 374] on button "Create/Edit Campaigns" at bounding box center [829, 373] width 22 height 10
click at [828, 477] on button "Manage Leads in Campaign" at bounding box center [829, 477] width 22 height 10
click at [837, 511] on icon "button" at bounding box center [836, 512] width 9 height 9
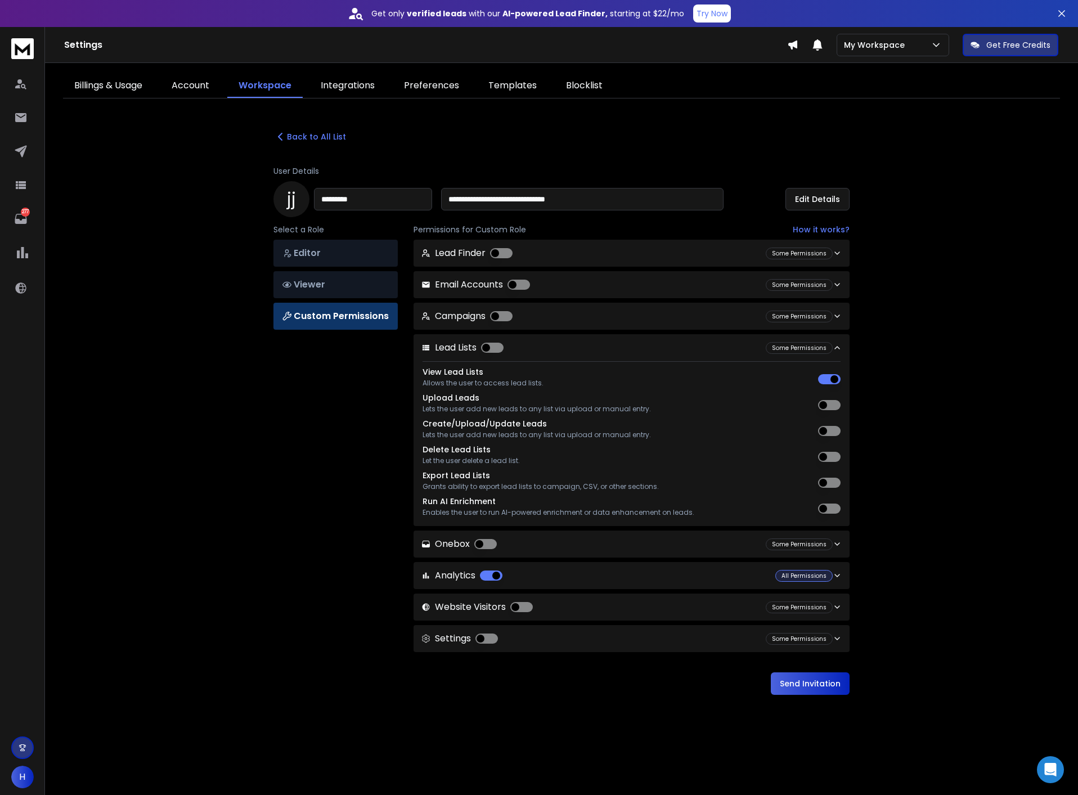
click at [829, 405] on button "Upload Leads" at bounding box center [829, 405] width 22 height 10
click at [829, 456] on button "Delete Lead Lists" at bounding box center [829, 457] width 22 height 10
click at [831, 484] on button "Export Lead Lists" at bounding box center [829, 483] width 22 height 10
click at [834, 544] on icon "button" at bounding box center [836, 543] width 9 height 9
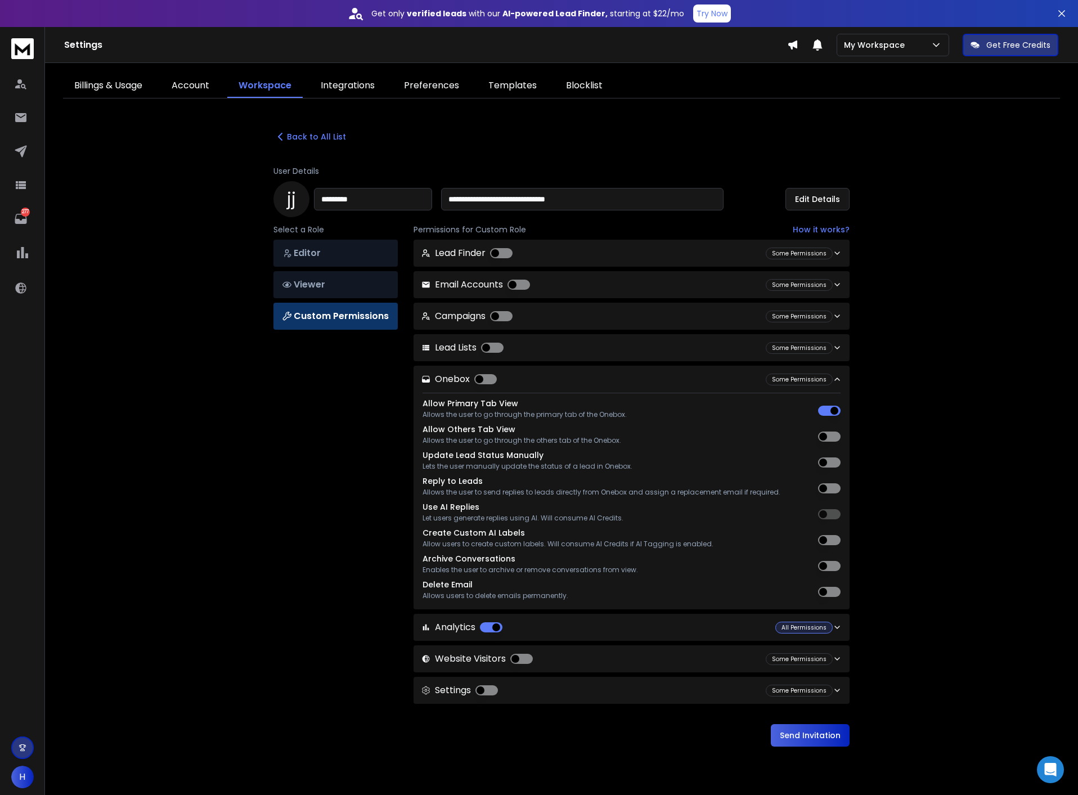
click at [493, 346] on button "button" at bounding box center [492, 348] width 22 height 10
click at [496, 346] on button "button" at bounding box center [492, 348] width 22 height 10
click at [837, 346] on icon "button" at bounding box center [836, 347] width 9 height 9
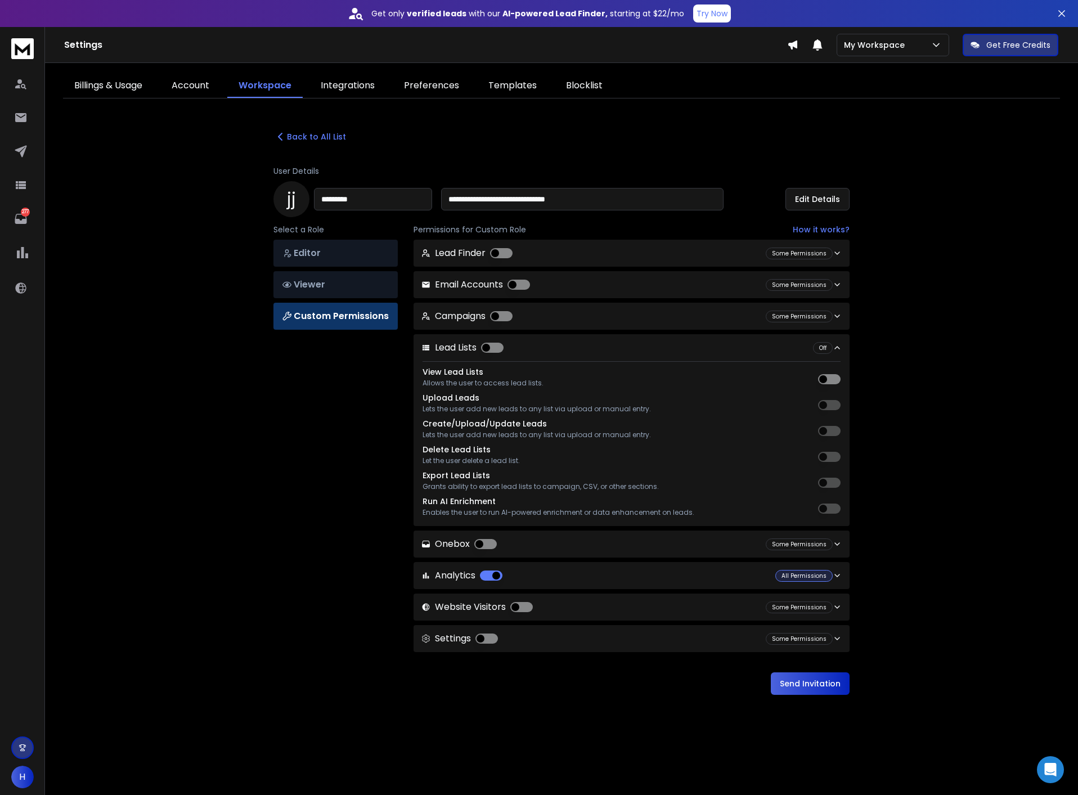
click at [831, 380] on button "View Lead Lists" at bounding box center [829, 379] width 22 height 10
click at [830, 403] on button "Upload Leads" at bounding box center [829, 405] width 22 height 10
click at [830, 430] on button "Create/Upload/Update Leads" at bounding box center [829, 431] width 22 height 10
click at [829, 448] on div "Delete Lead Lists Let the user delete a lead list." at bounding box center [631, 454] width 418 height 21
click at [828, 454] on button "Delete Lead Lists" at bounding box center [829, 457] width 22 height 10
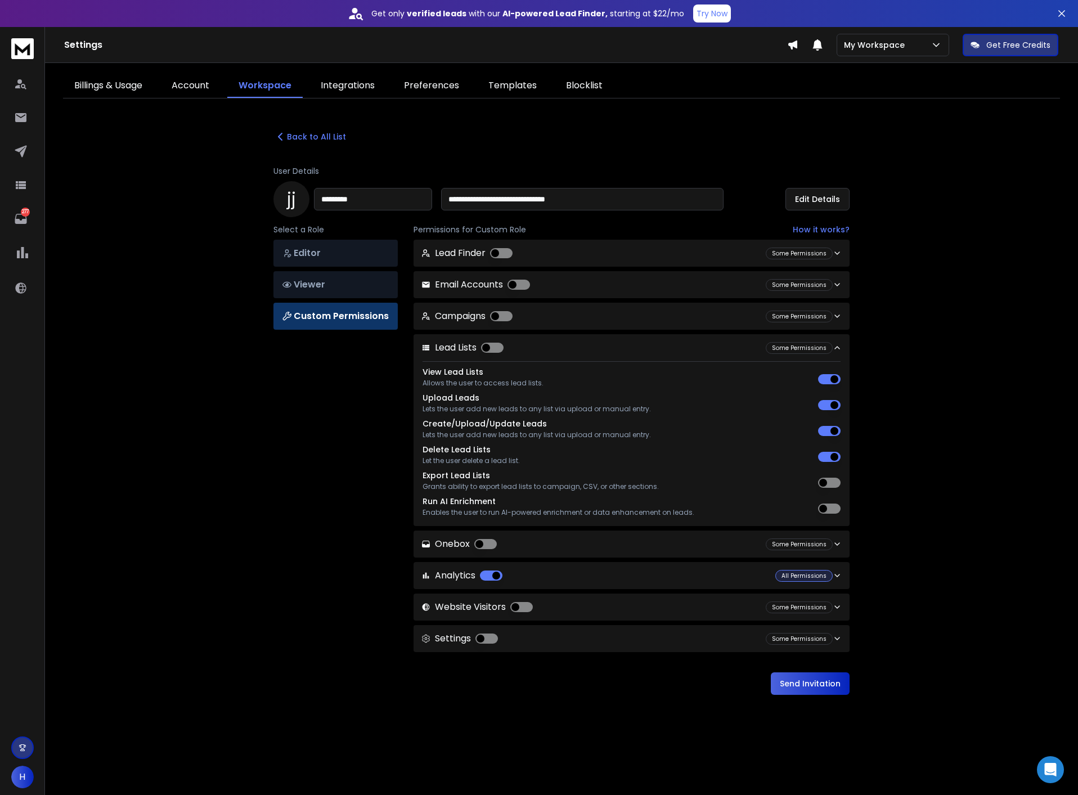
click at [828, 455] on button "Delete Lead Lists" at bounding box center [829, 457] width 22 height 10
click at [827, 479] on button "Export Lead Lists" at bounding box center [829, 483] width 22 height 10
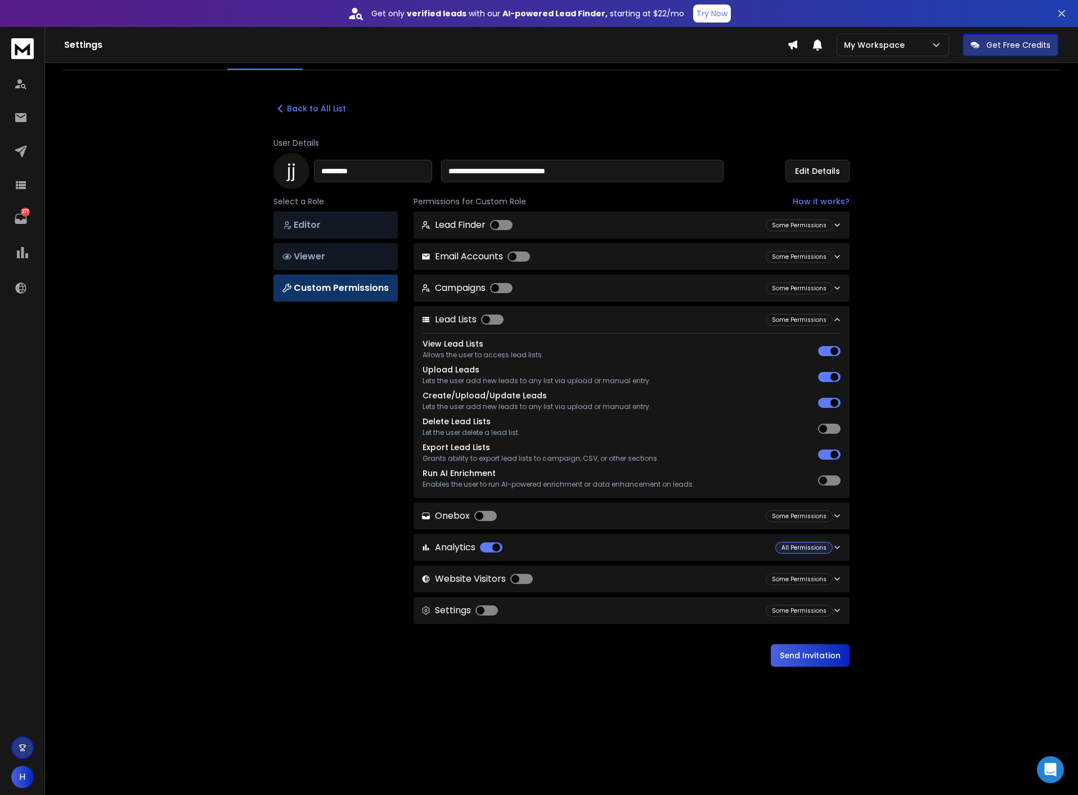
scroll to position [38, 0]
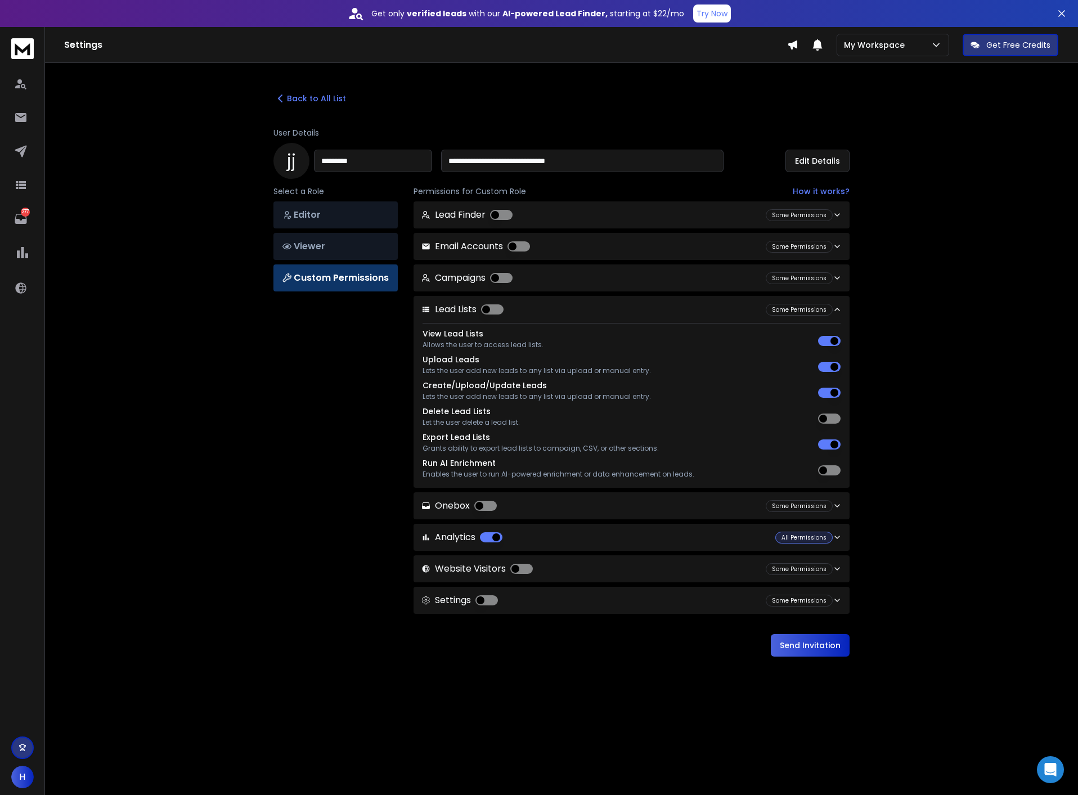
click at [835, 501] on icon "button" at bounding box center [836, 505] width 9 height 9
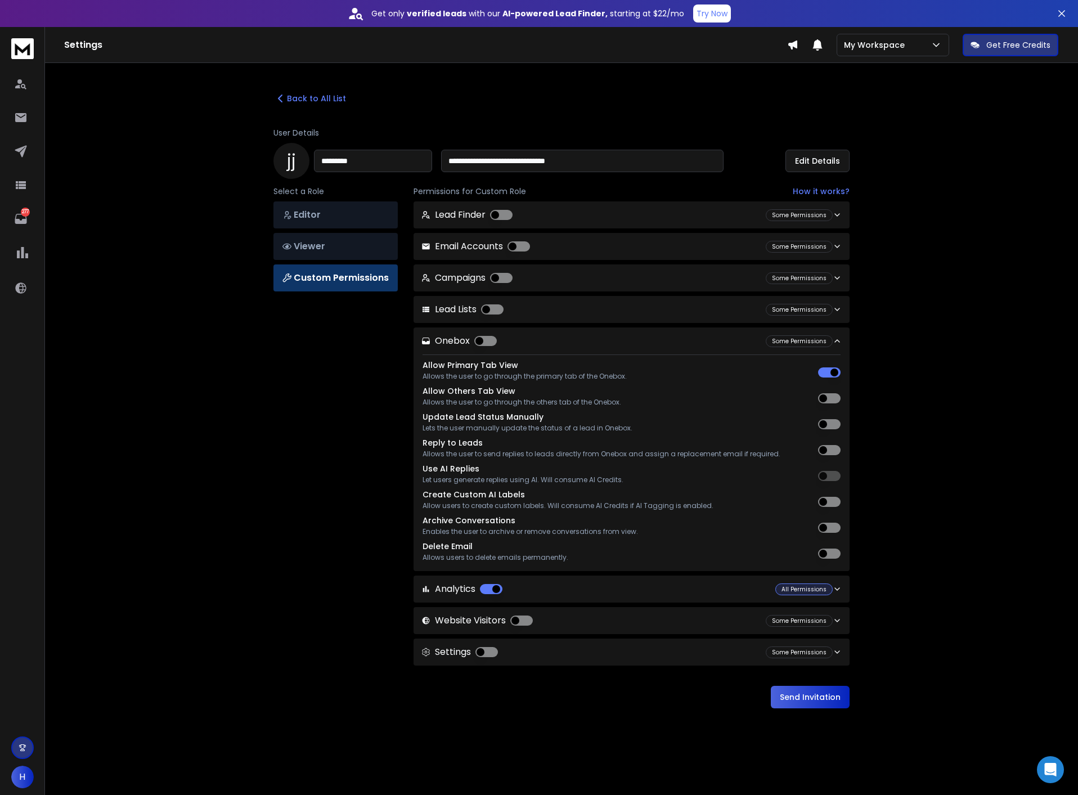
click at [830, 398] on button "Allow Others Tab View" at bounding box center [829, 398] width 22 height 10
click at [829, 428] on button "Update Lead Status Manually" at bounding box center [829, 424] width 22 height 10
click at [828, 451] on button "Reply to Leads" at bounding box center [829, 450] width 22 height 10
click at [829, 468] on div "Use AI Replies Let users generate replies using AI. Will consume AI Credits." at bounding box center [631, 473] width 418 height 21
click at [828, 474] on button "Use AI Replies" at bounding box center [829, 476] width 22 height 10
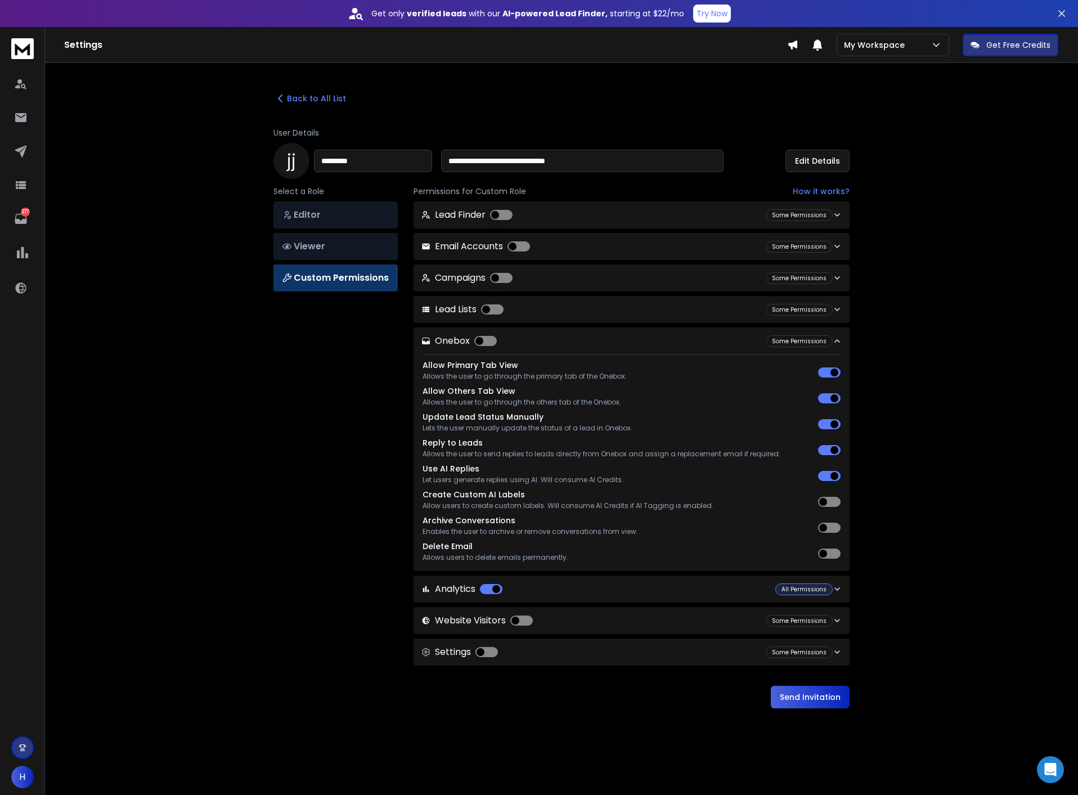
click at [828, 526] on button "Archive Conversations" at bounding box center [829, 528] width 22 height 10
click at [830, 553] on button "Delete Email" at bounding box center [829, 553] width 22 height 10
click at [830, 550] on button "Delete Email" at bounding box center [829, 553] width 22 height 10
click at [838, 619] on icon "button" at bounding box center [836, 620] width 9 height 9
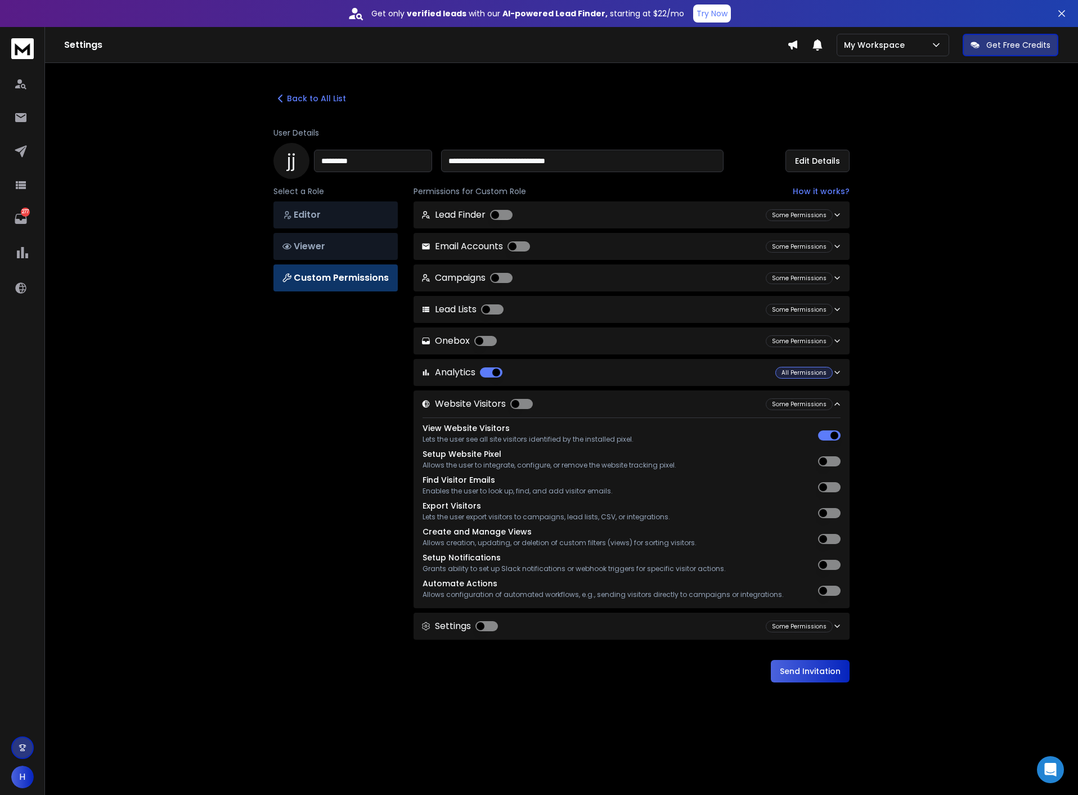
click at [840, 625] on icon "button" at bounding box center [836, 625] width 9 height 9
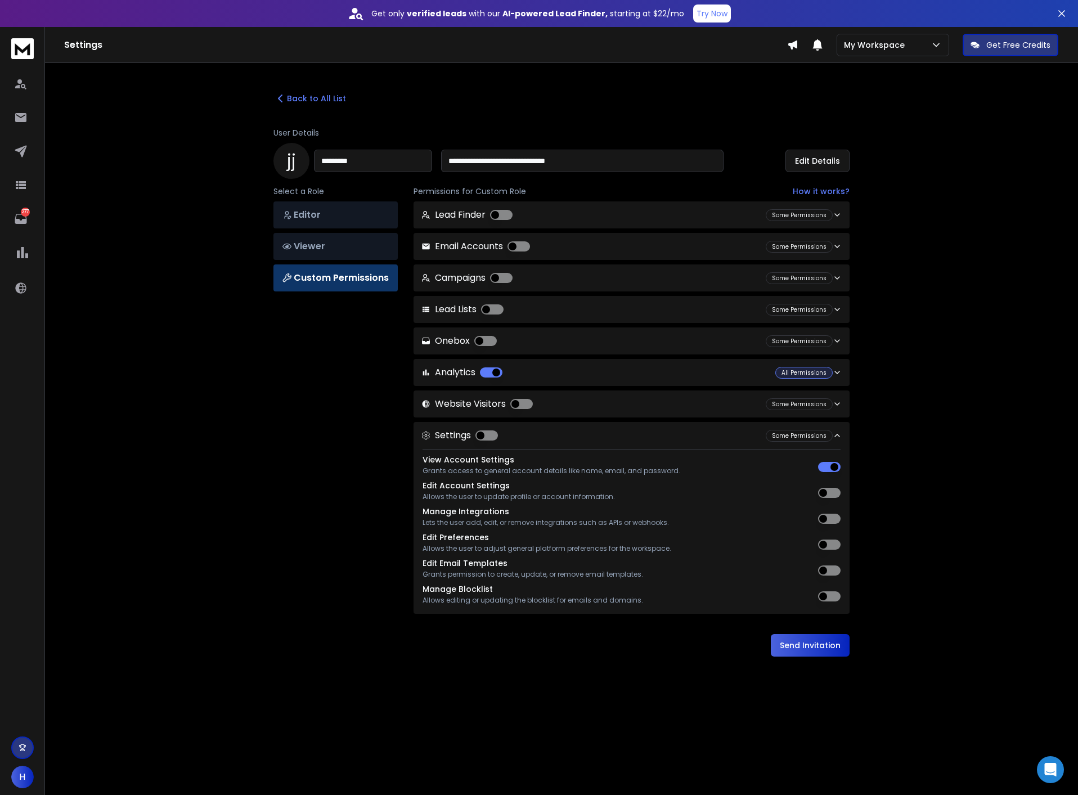
click at [831, 574] on button "Edit Email Templates" at bounding box center [829, 570] width 22 height 10
click at [833, 598] on button "Manage Blocklist" at bounding box center [829, 596] width 22 height 10
click at [830, 215] on div "Some Permissions" at bounding box center [798, 215] width 67 height 12
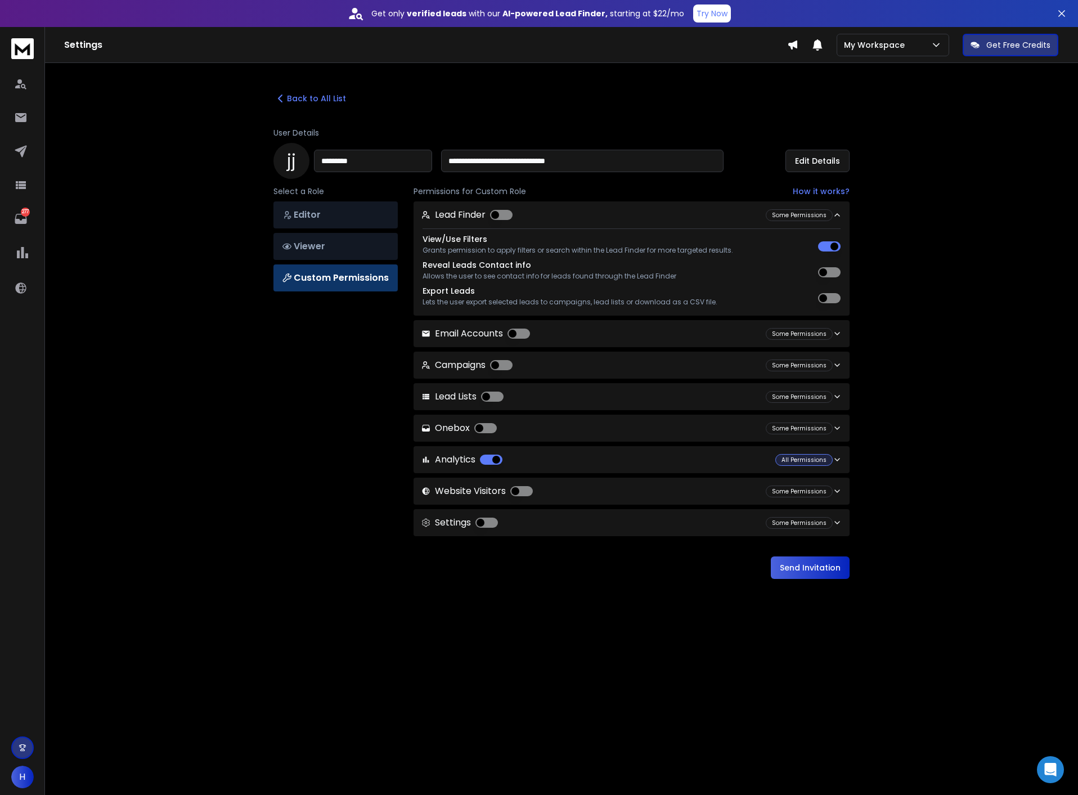
click at [832, 331] on icon "button" at bounding box center [836, 333] width 9 height 9
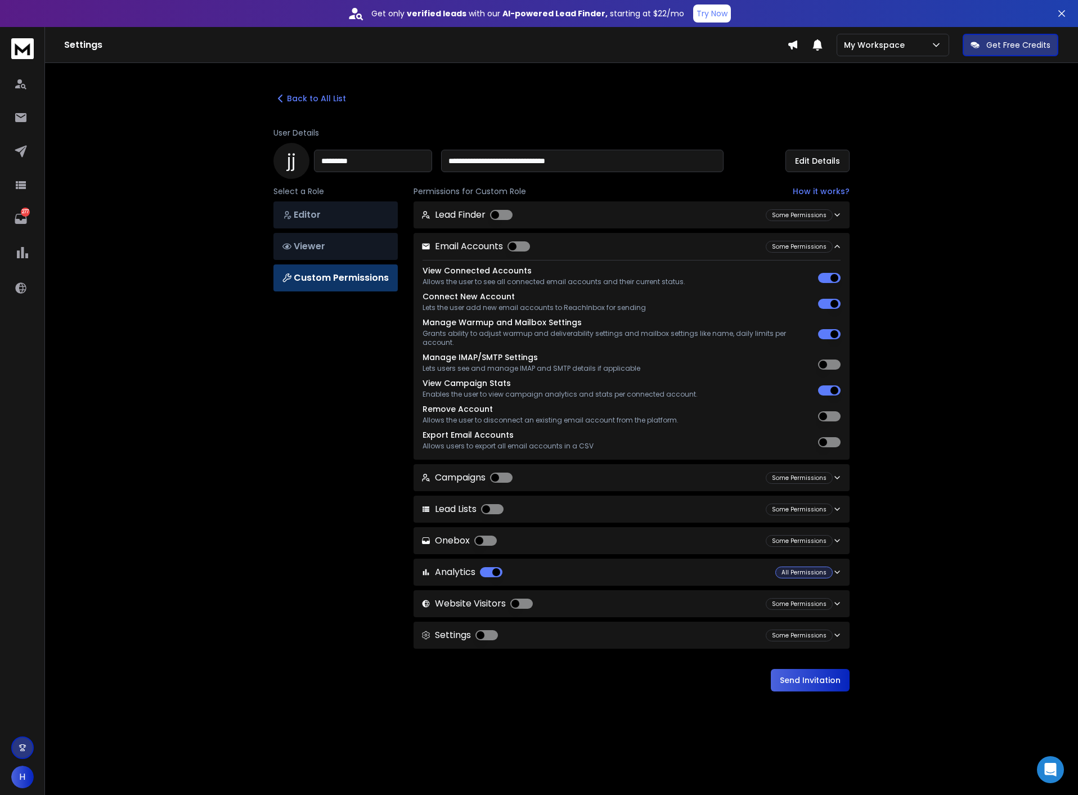
click at [816, 673] on button "Send Invitation" at bounding box center [810, 680] width 79 height 22
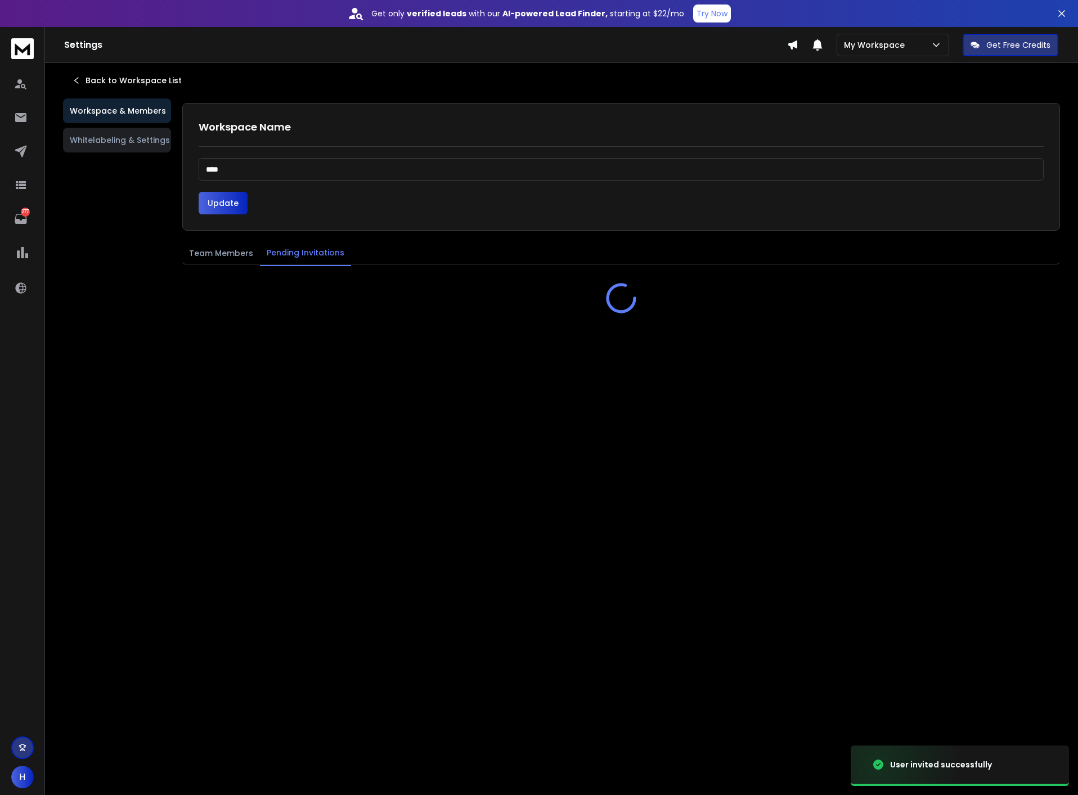
click at [309, 263] on button "Pending Invitations" at bounding box center [305, 253] width 91 height 26
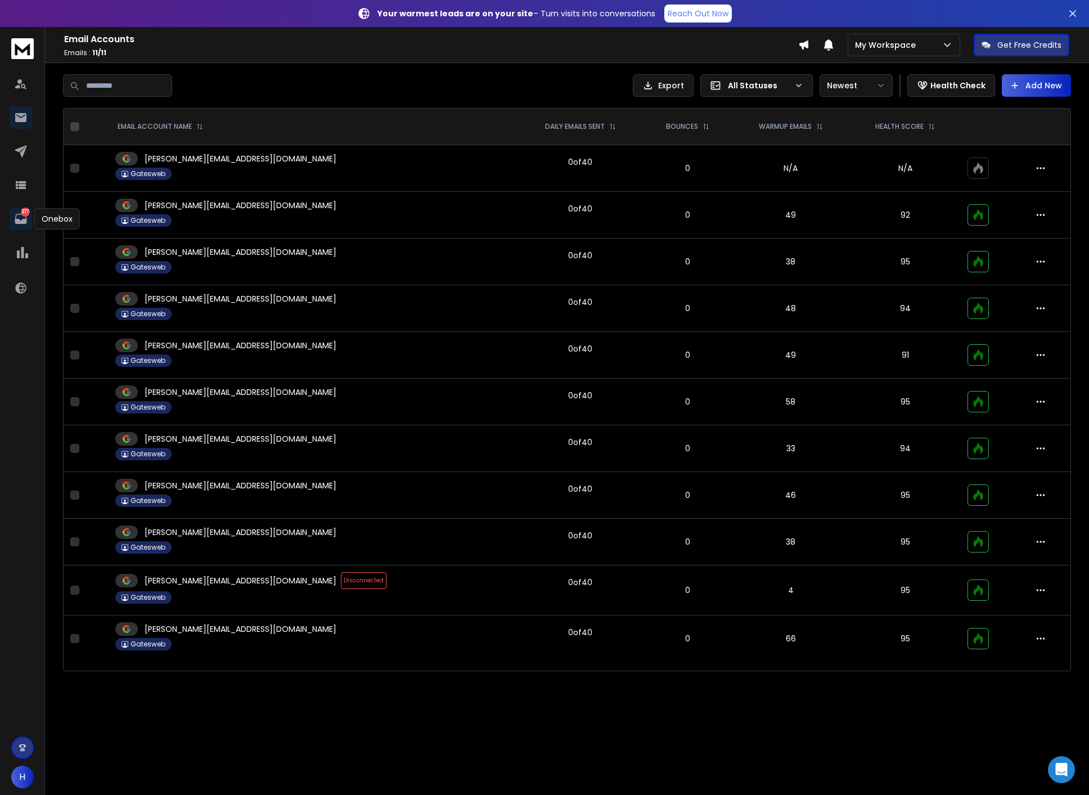
click at [24, 209] on p "277" at bounding box center [25, 212] width 9 height 9
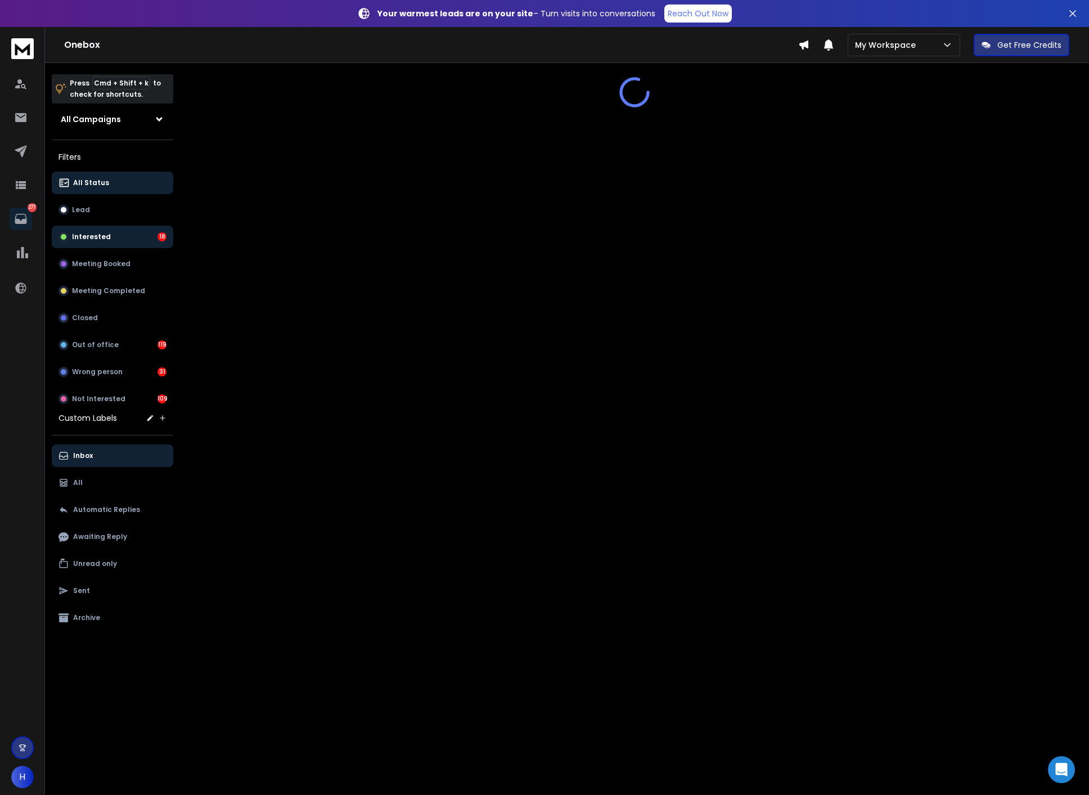
click at [101, 237] on p "Interested" at bounding box center [91, 236] width 39 height 9
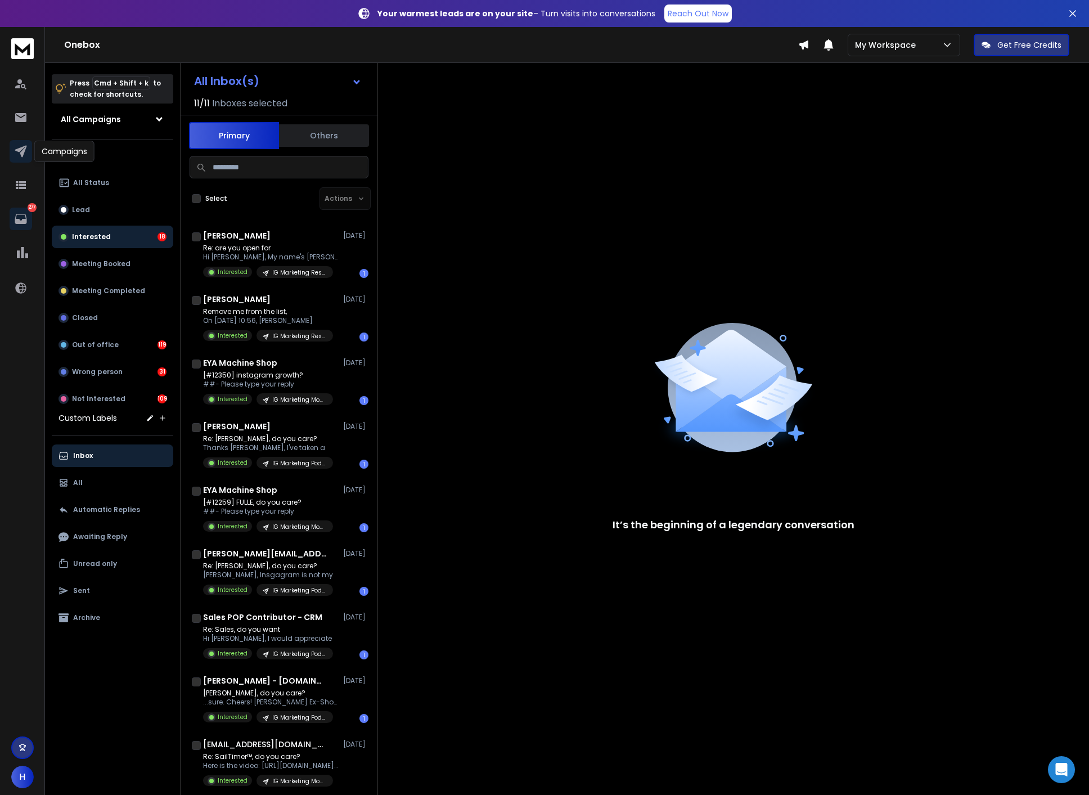
click at [22, 150] on icon at bounding box center [21, 151] width 12 height 12
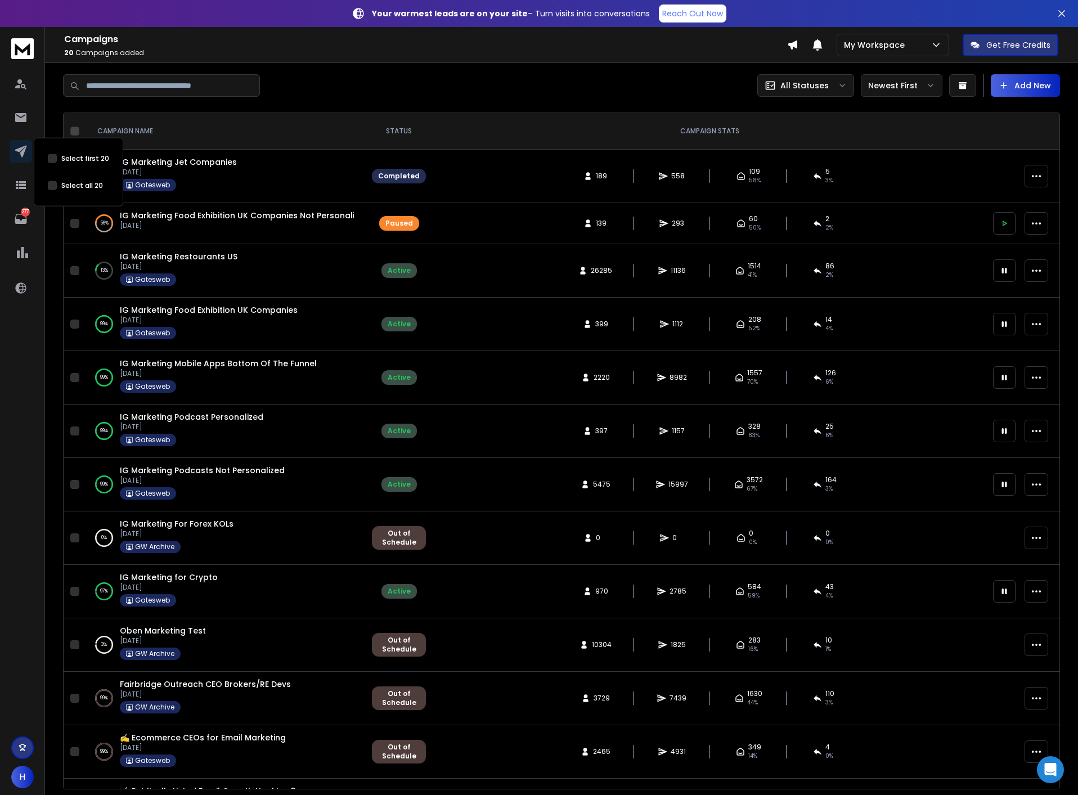
click at [71, 129] on button "Select first 20" at bounding box center [74, 131] width 9 height 9
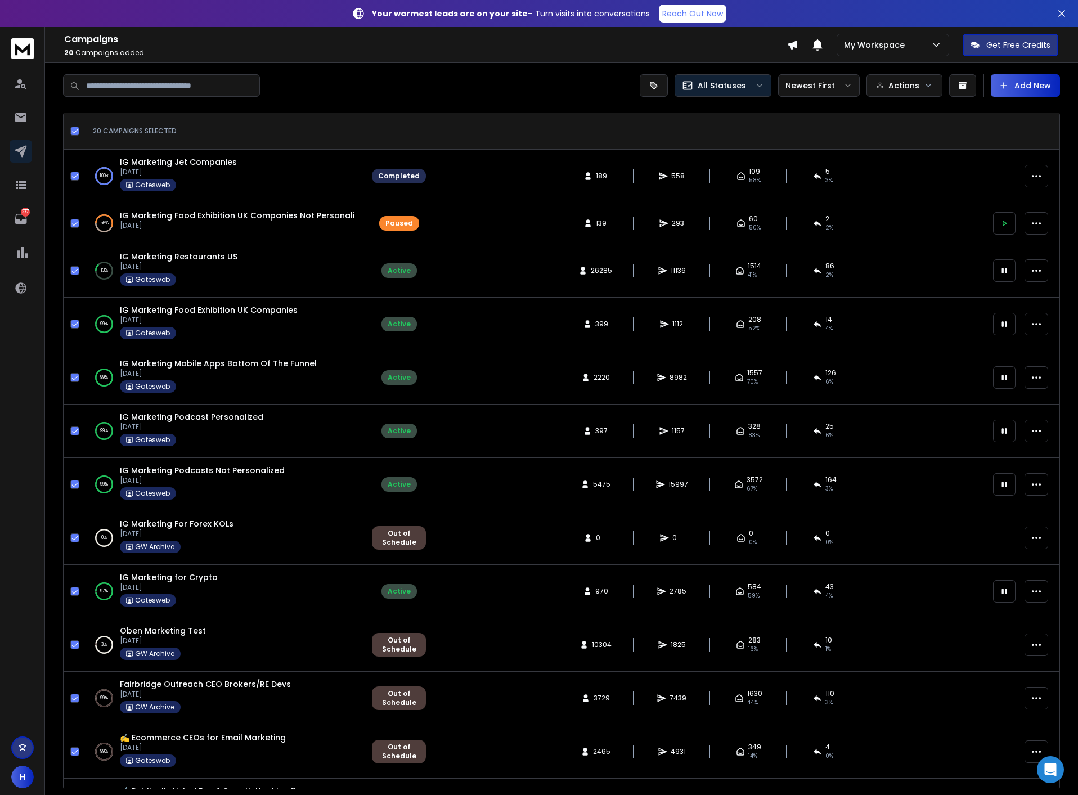
click at [752, 84] on div "All Statuses" at bounding box center [723, 85] width 82 height 11
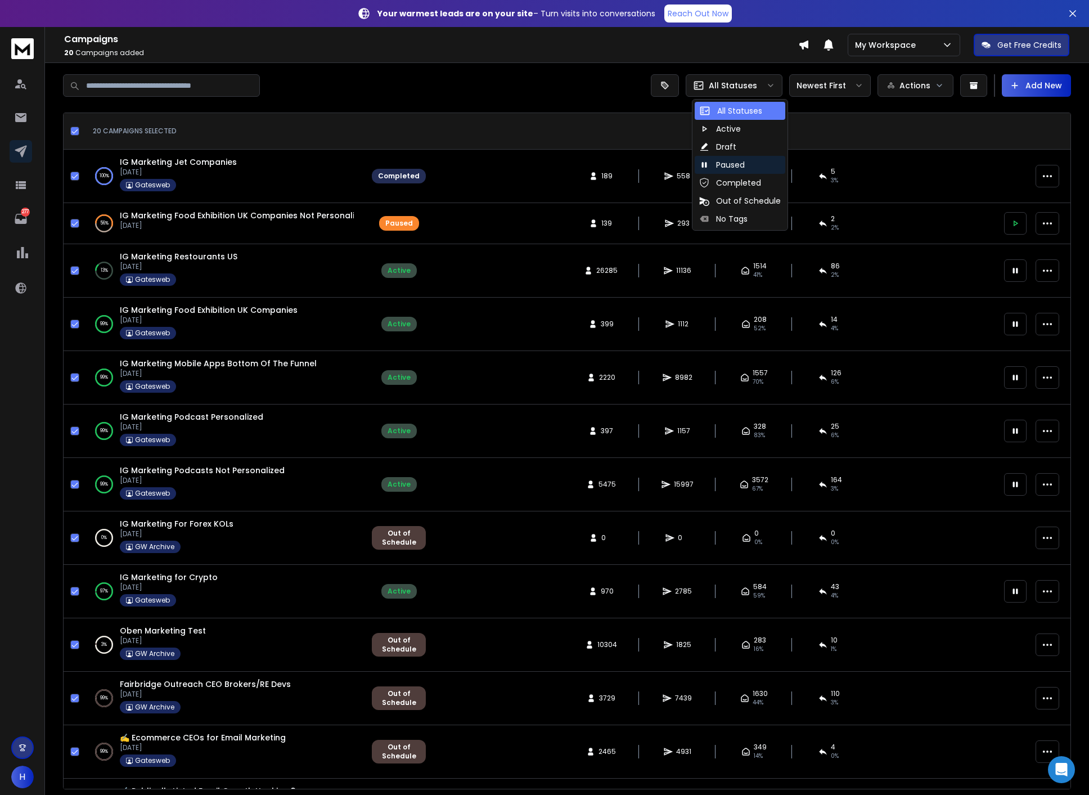
click at [732, 163] on div "Paused" at bounding box center [722, 164] width 46 height 11
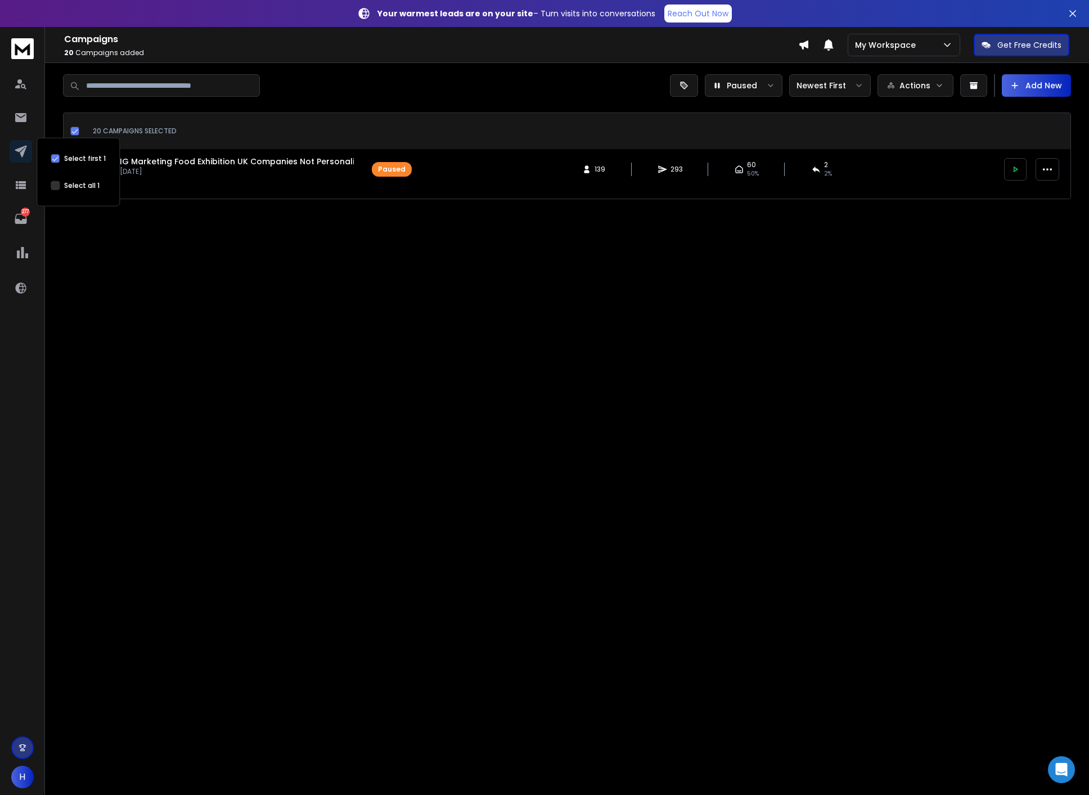
click at [76, 131] on button "Select first 1" at bounding box center [74, 131] width 9 height 9
click at [76, 131] on button "button" at bounding box center [74, 131] width 9 height 9
click at [583, 309] on div "Your warmest leads are on your site – Turn visits into conversations Reach Out …" at bounding box center [544, 397] width 1089 height 795
click at [758, 78] on button "Paused" at bounding box center [744, 85] width 78 height 22
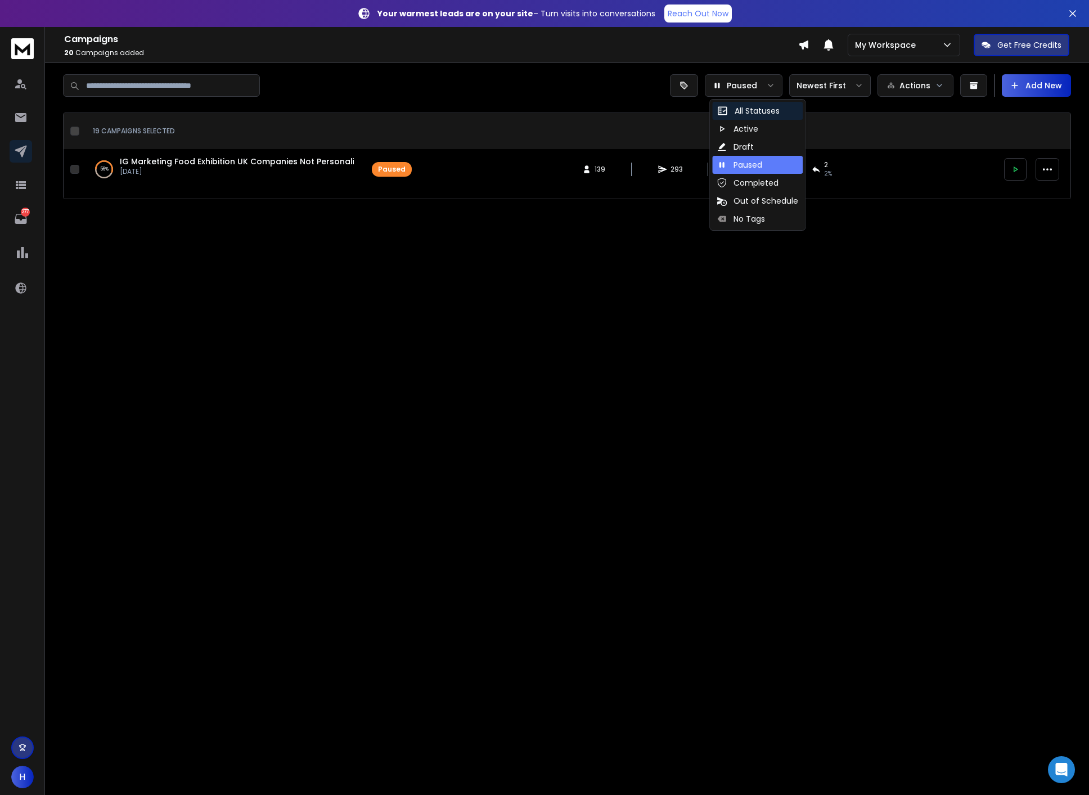
click at [749, 115] on div "All Statuses" at bounding box center [748, 110] width 63 height 11
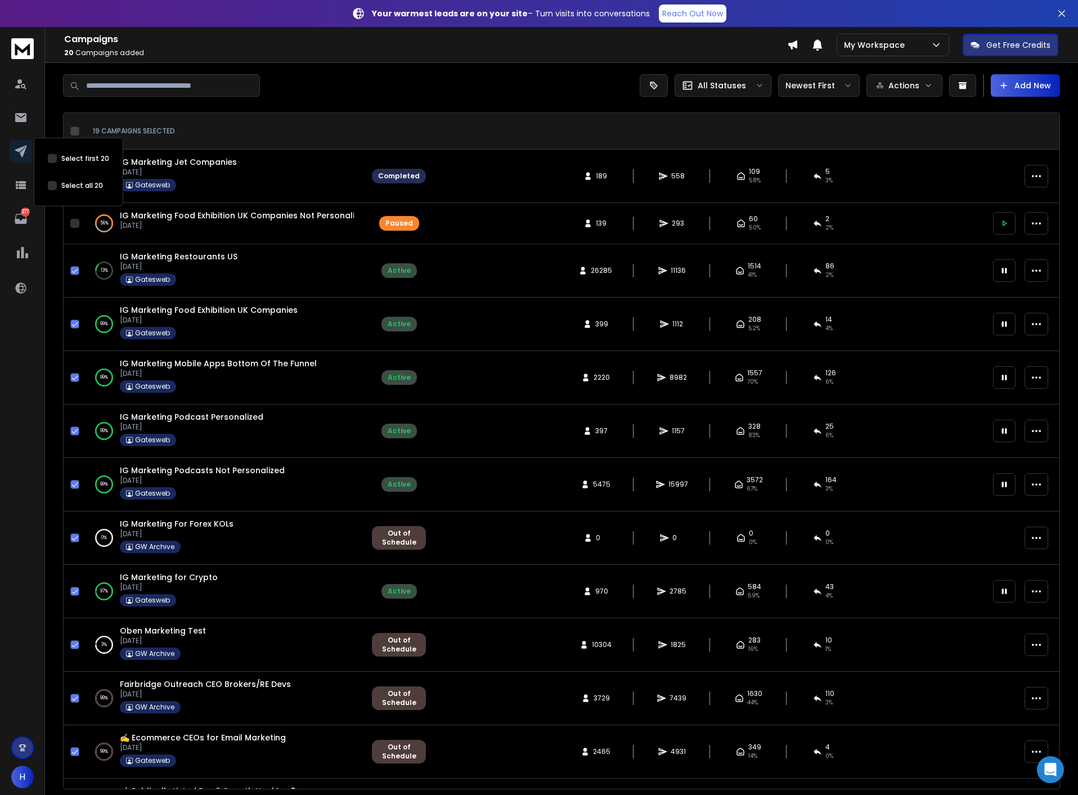
click at [76, 131] on button "Select first 20" at bounding box center [74, 131] width 9 height 9
click at [79, 131] on button "Select first 20" at bounding box center [74, 131] width 9 height 9
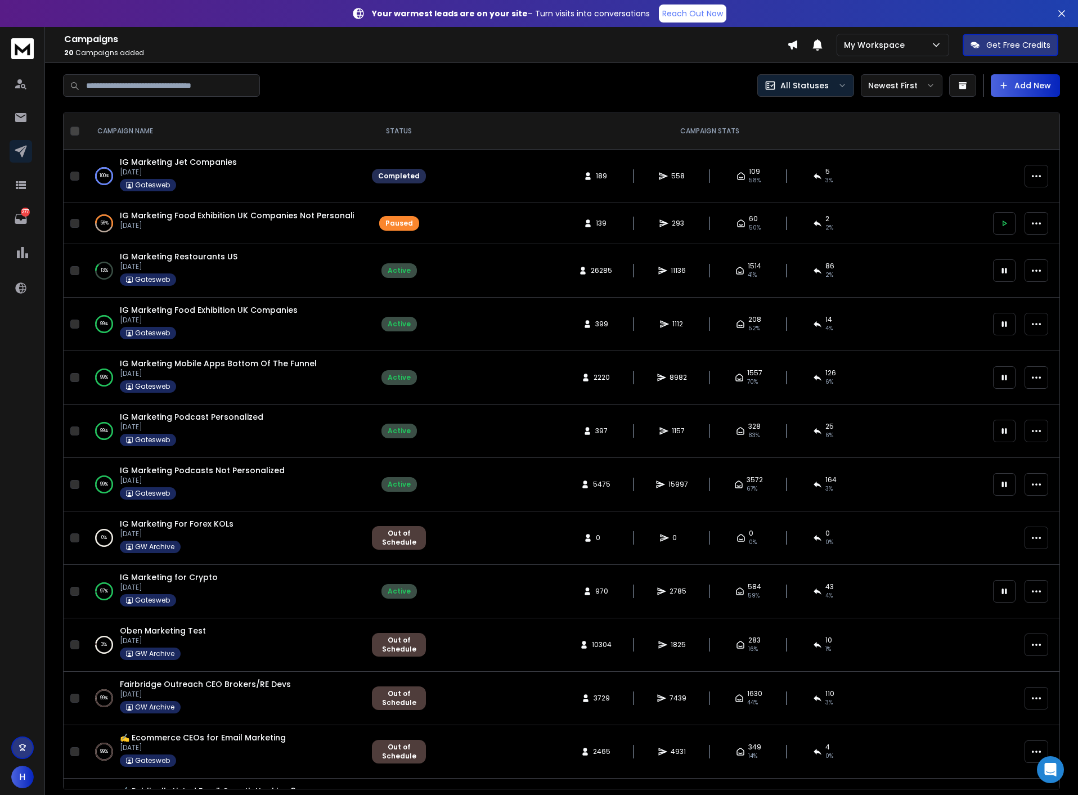
click at [821, 85] on p "All Statuses" at bounding box center [804, 85] width 48 height 11
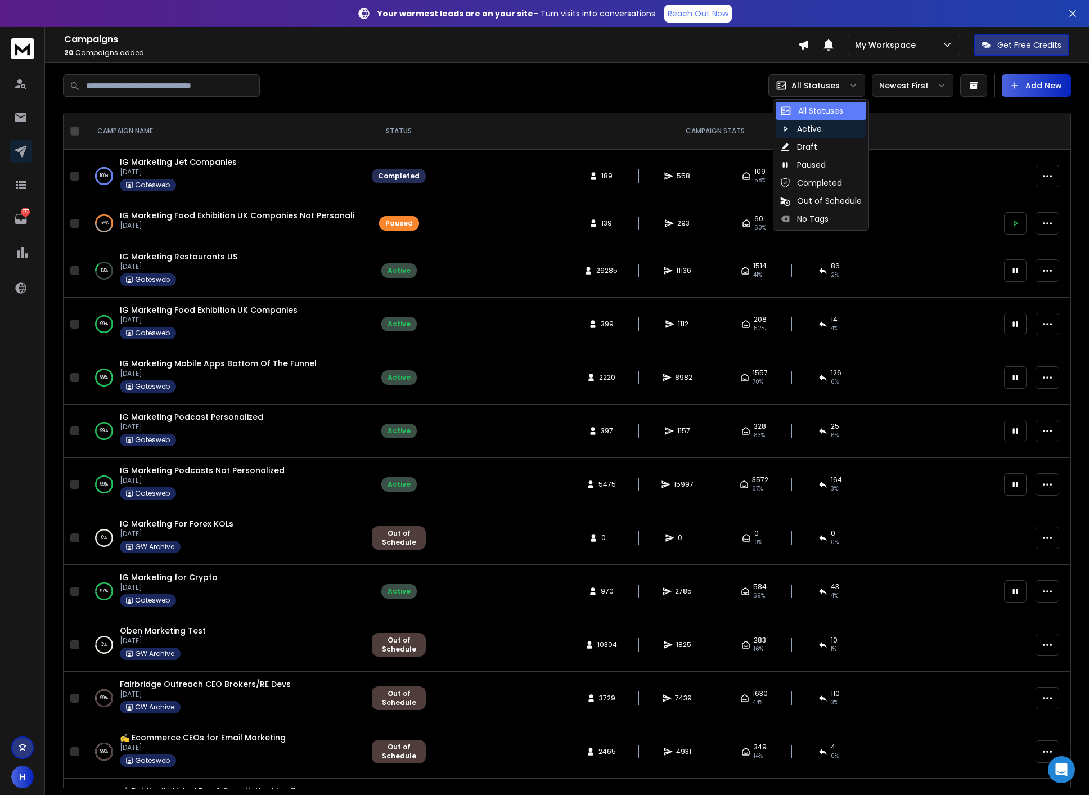
click at [813, 123] on div "Active" at bounding box center [801, 128] width 42 height 11
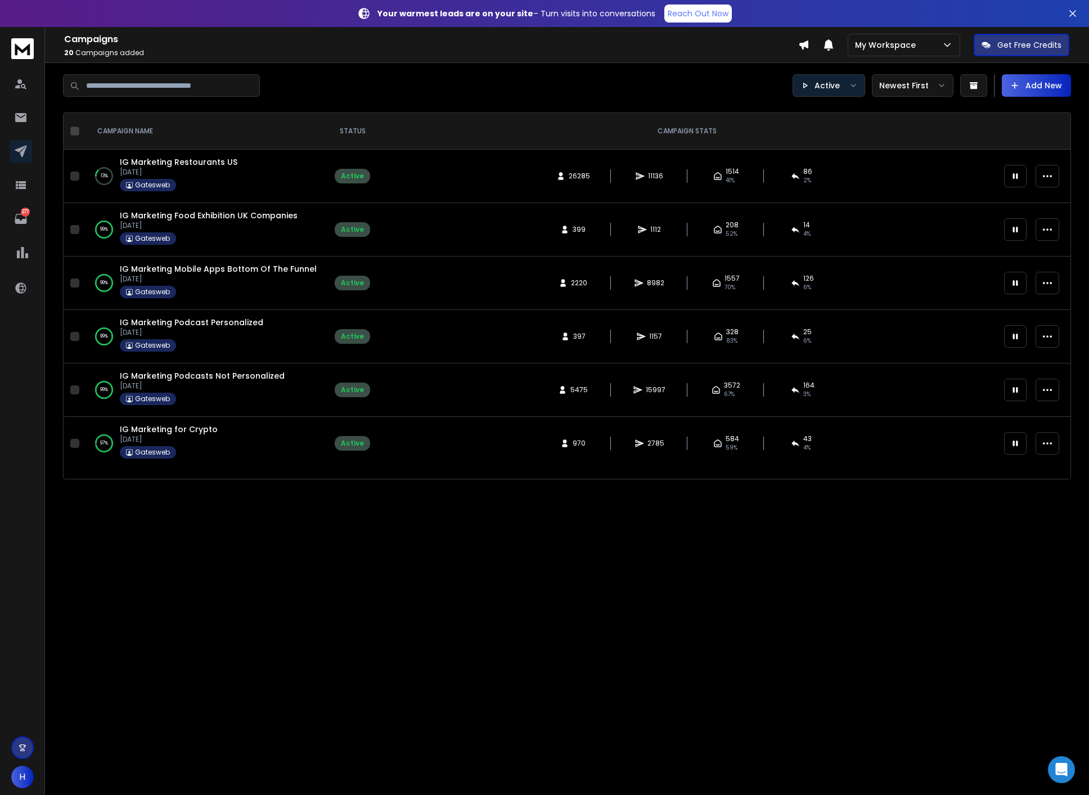
click at [803, 89] on icon "button" at bounding box center [805, 85] width 10 height 10
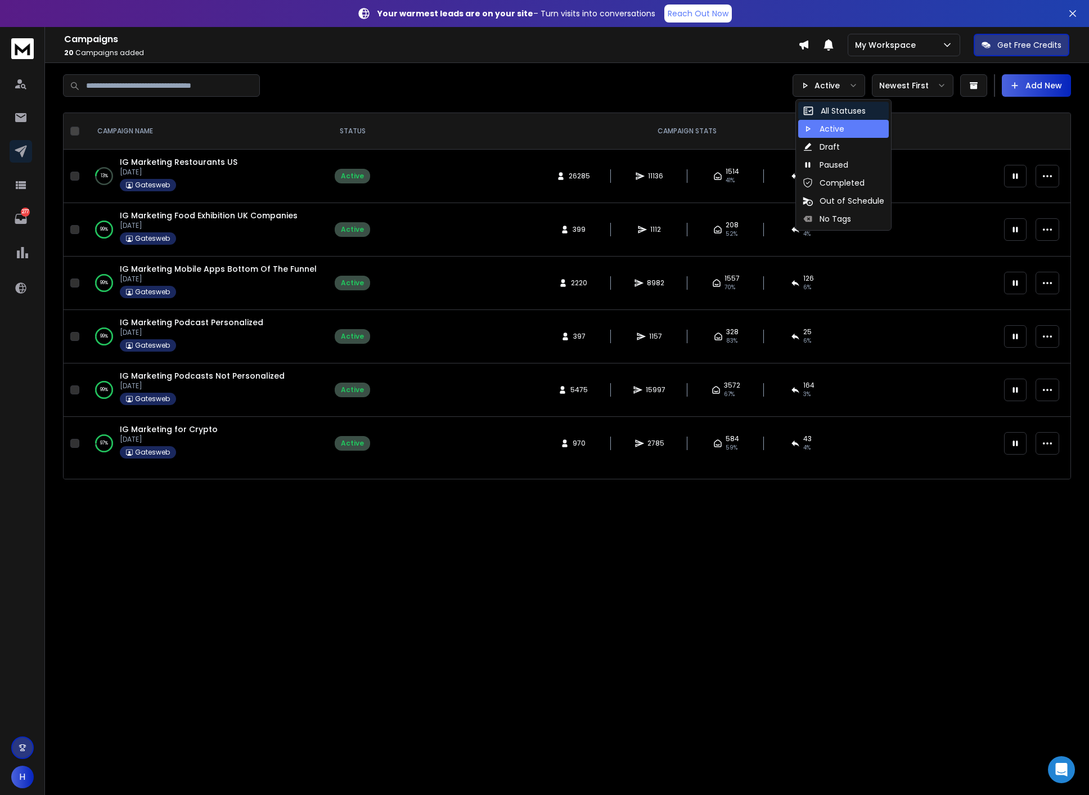
click at [596, 89] on div "Campaigns 20 Campaigns Added Active Newest First Add New" at bounding box center [819, 85] width 504 height 22
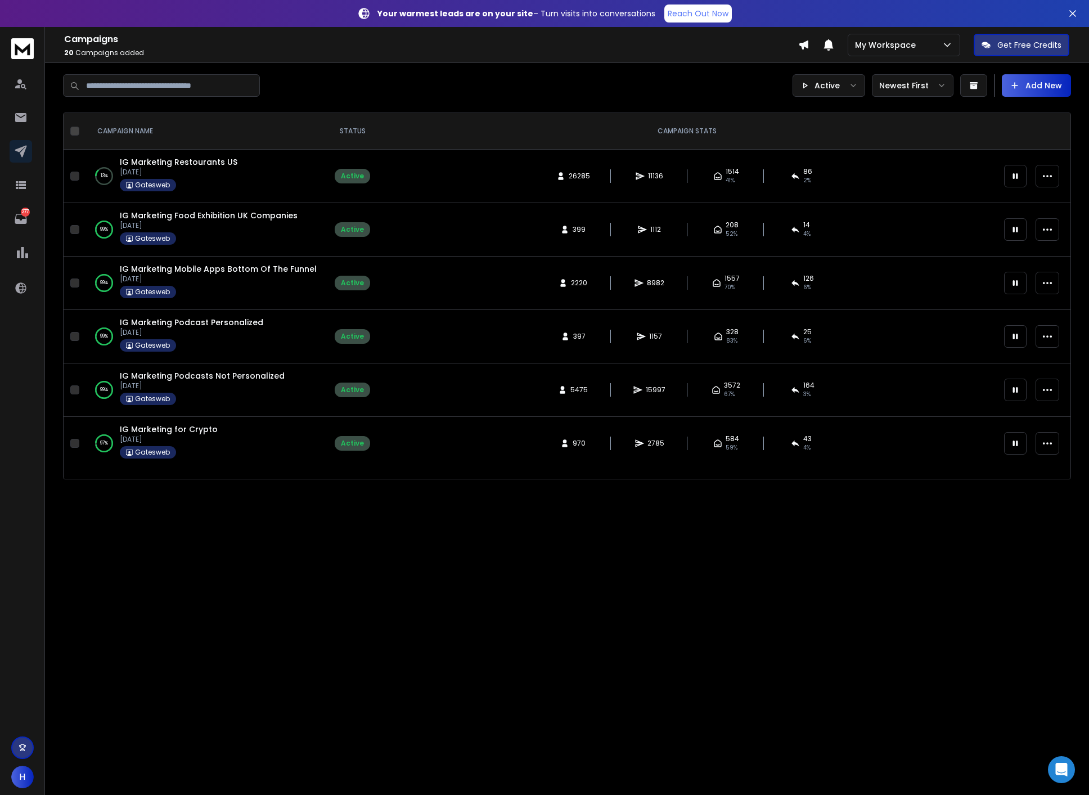
click at [68, 129] on th at bounding box center [74, 131] width 20 height 37
click at [75, 134] on button "Select first 6" at bounding box center [74, 131] width 9 height 9
click at [57, 184] on button "Select first 6" at bounding box center [53, 185] width 9 height 9
click at [911, 90] on button "Actions" at bounding box center [915, 85] width 76 height 22
click at [919, 108] on p "Pause" at bounding box center [916, 110] width 24 height 11
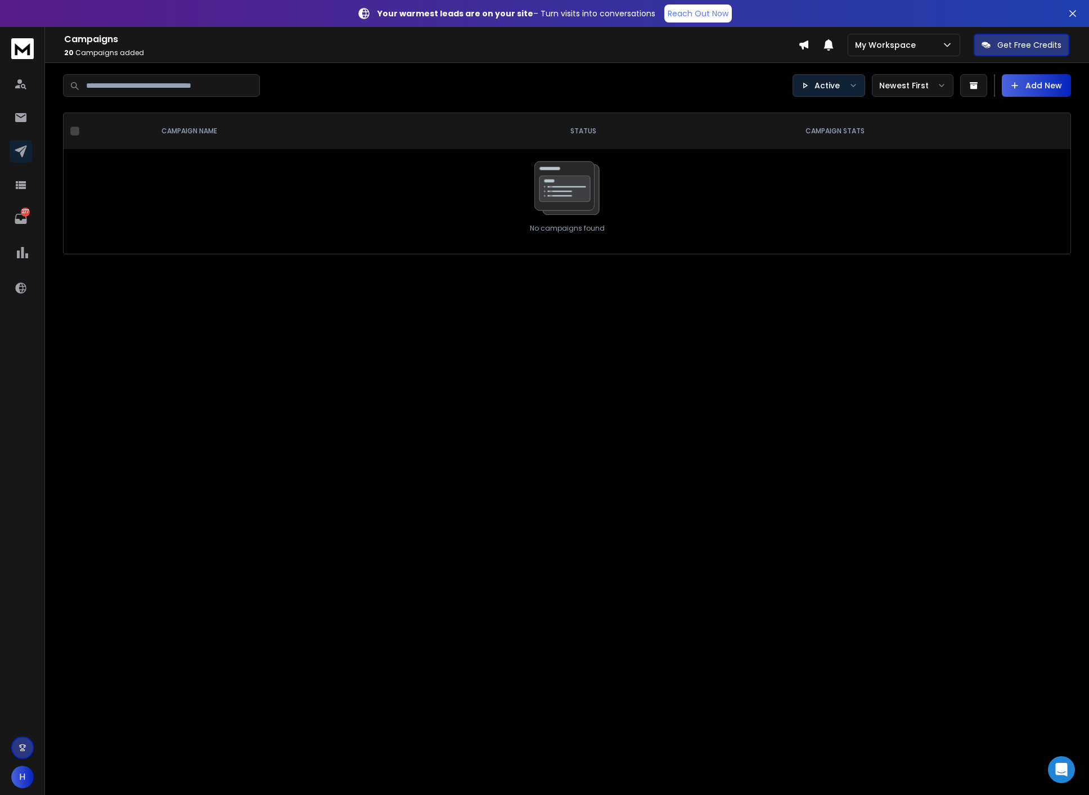
click at [831, 92] on button "Active" at bounding box center [828, 85] width 73 height 22
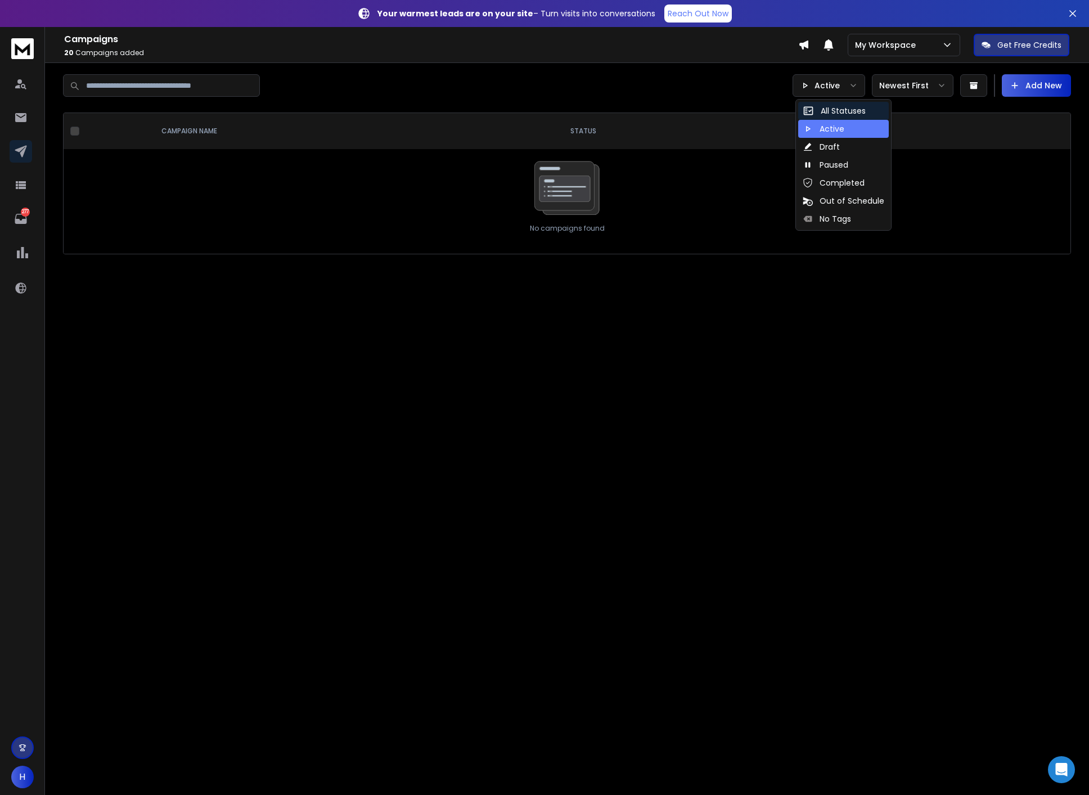
click at [836, 114] on div "All Statuses" at bounding box center [834, 110] width 63 height 11
